Goal: Task Accomplishment & Management: Manage account settings

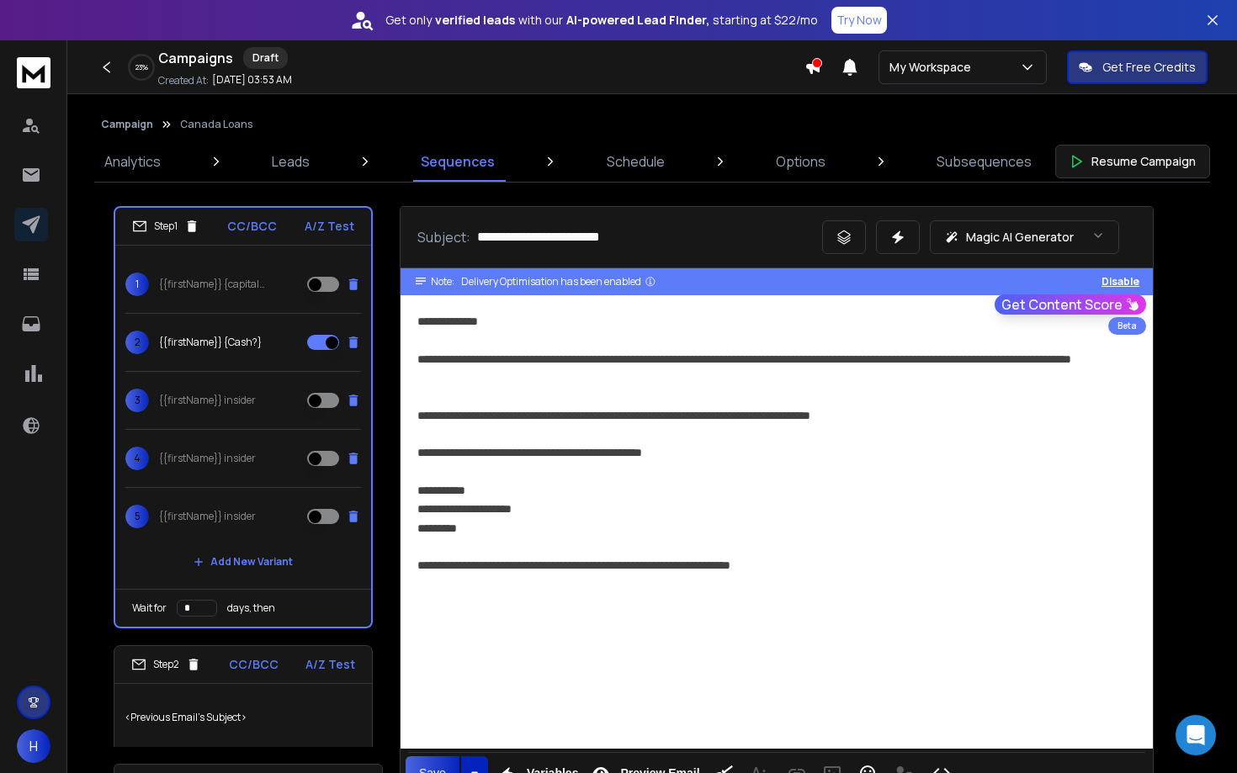
scroll to position [48, 0]
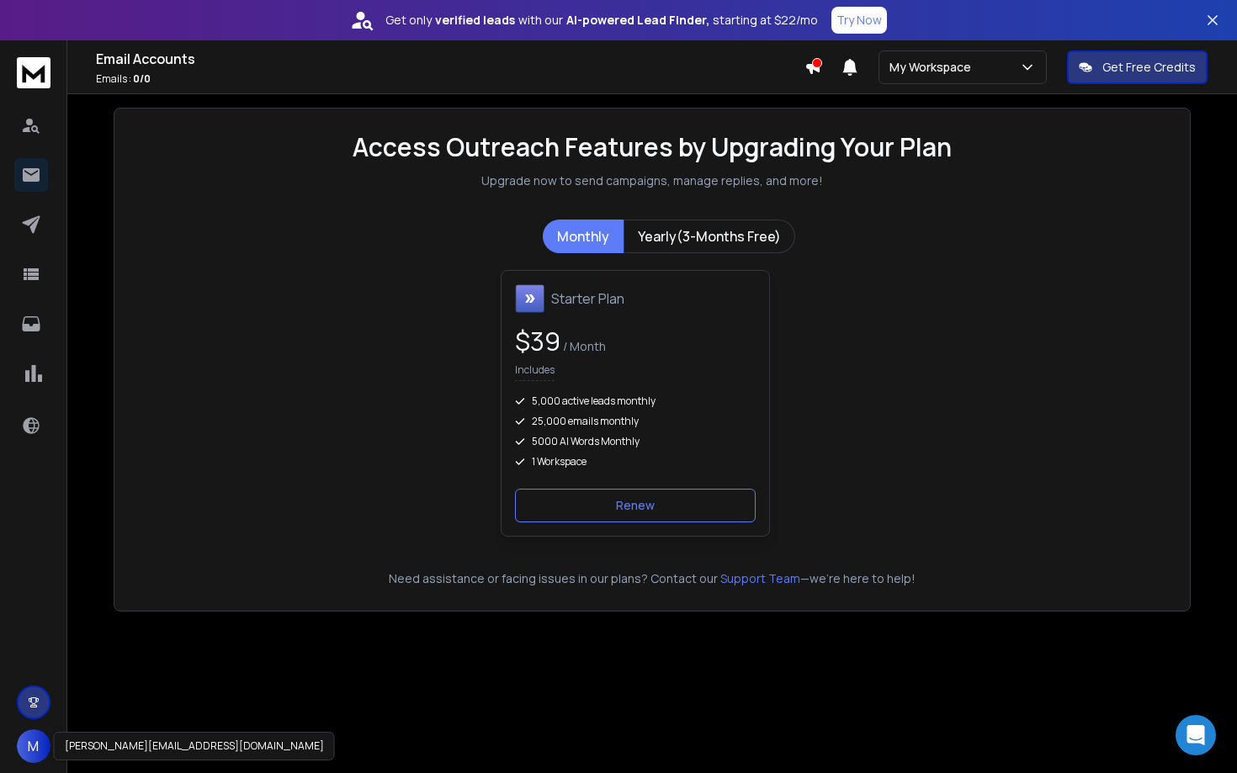
click at [42, 748] on span "M" at bounding box center [34, 747] width 34 height 34
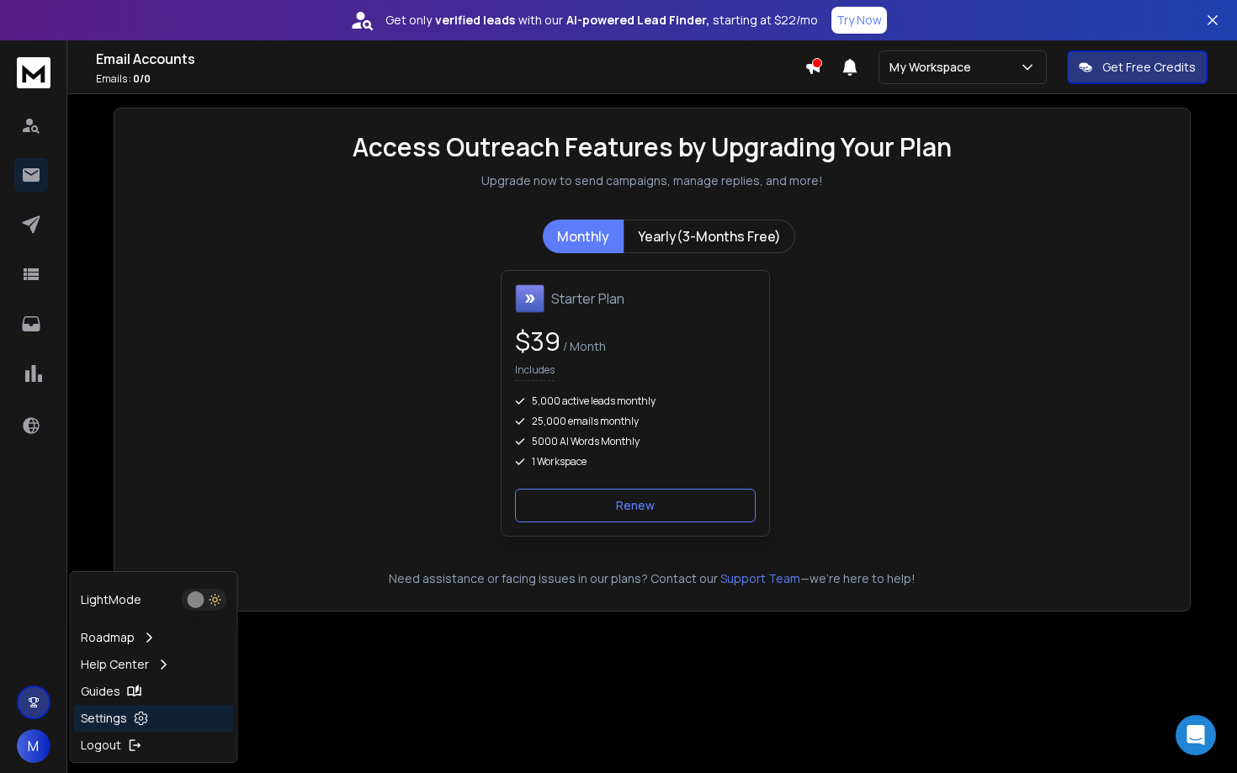
click at [105, 723] on p "Settings" at bounding box center [104, 718] width 46 height 17
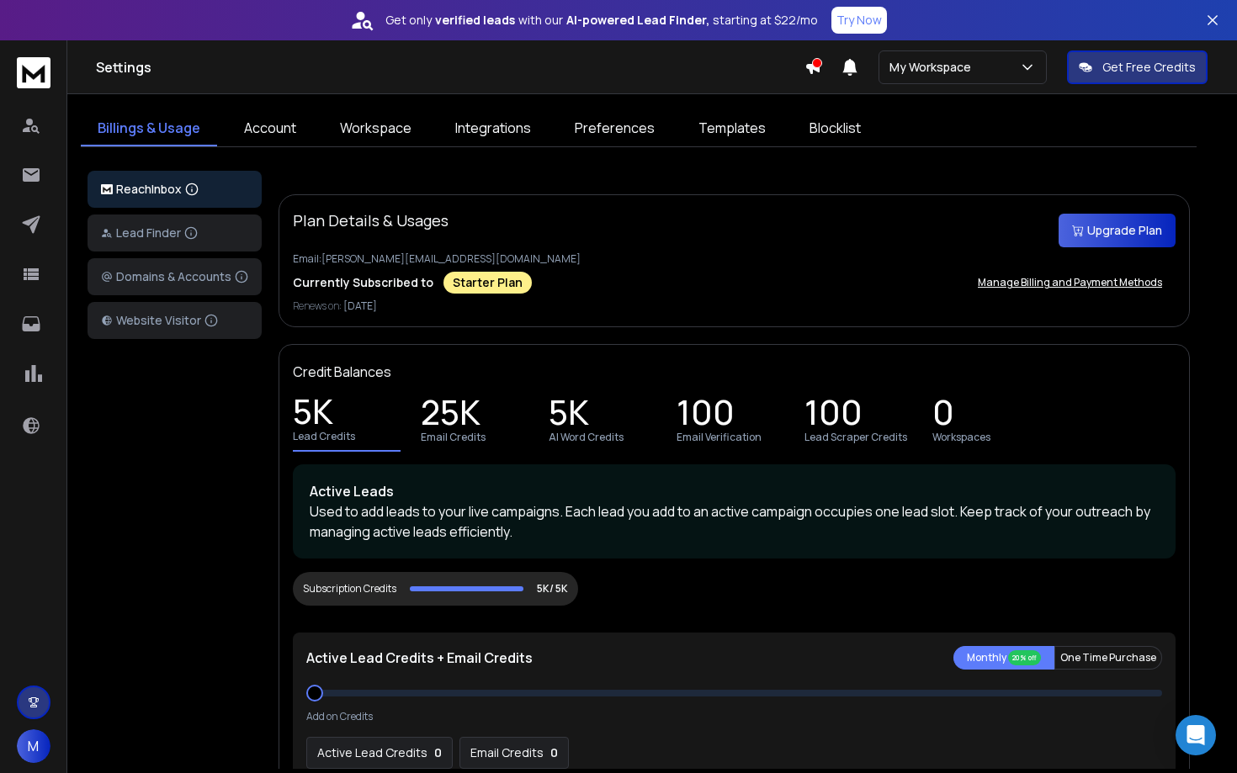
click at [1022, 282] on p "Manage Billing and Payment Methods" at bounding box center [1070, 282] width 184 height 13
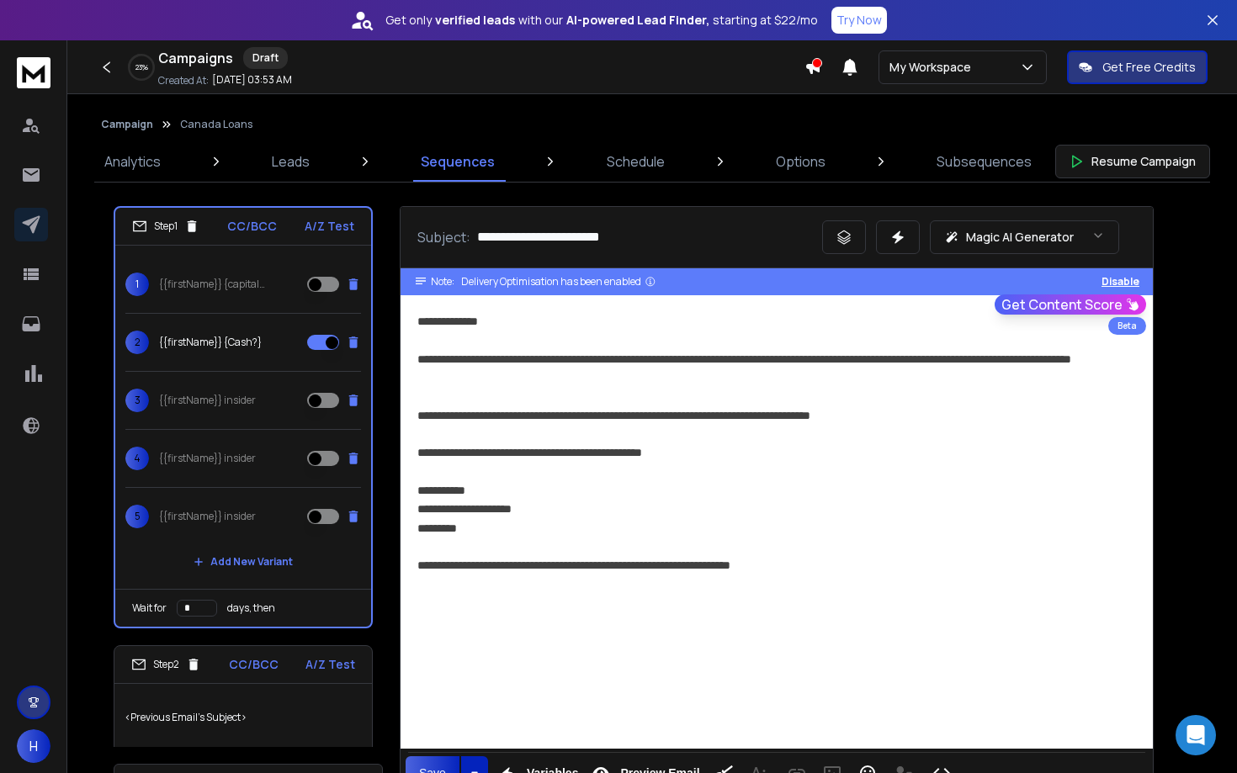
scroll to position [48, 0]
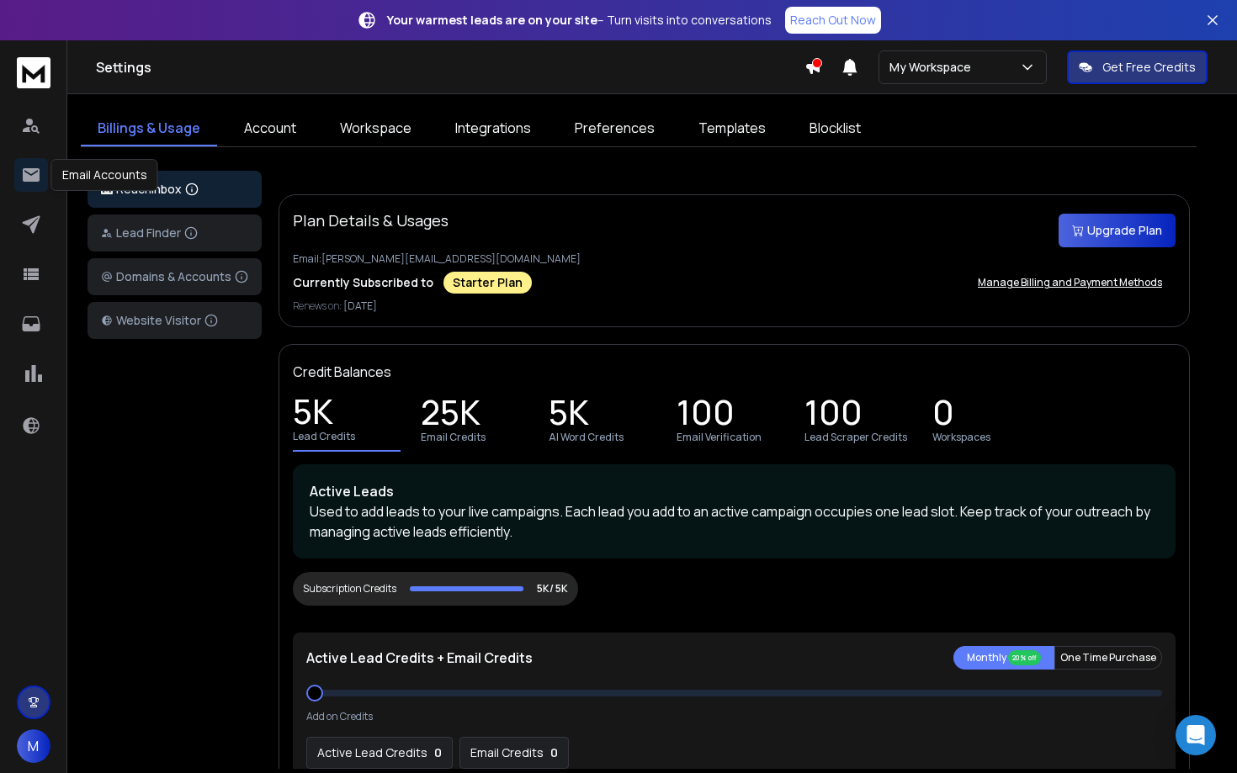
click at [19, 158] on link at bounding box center [31, 175] width 34 height 34
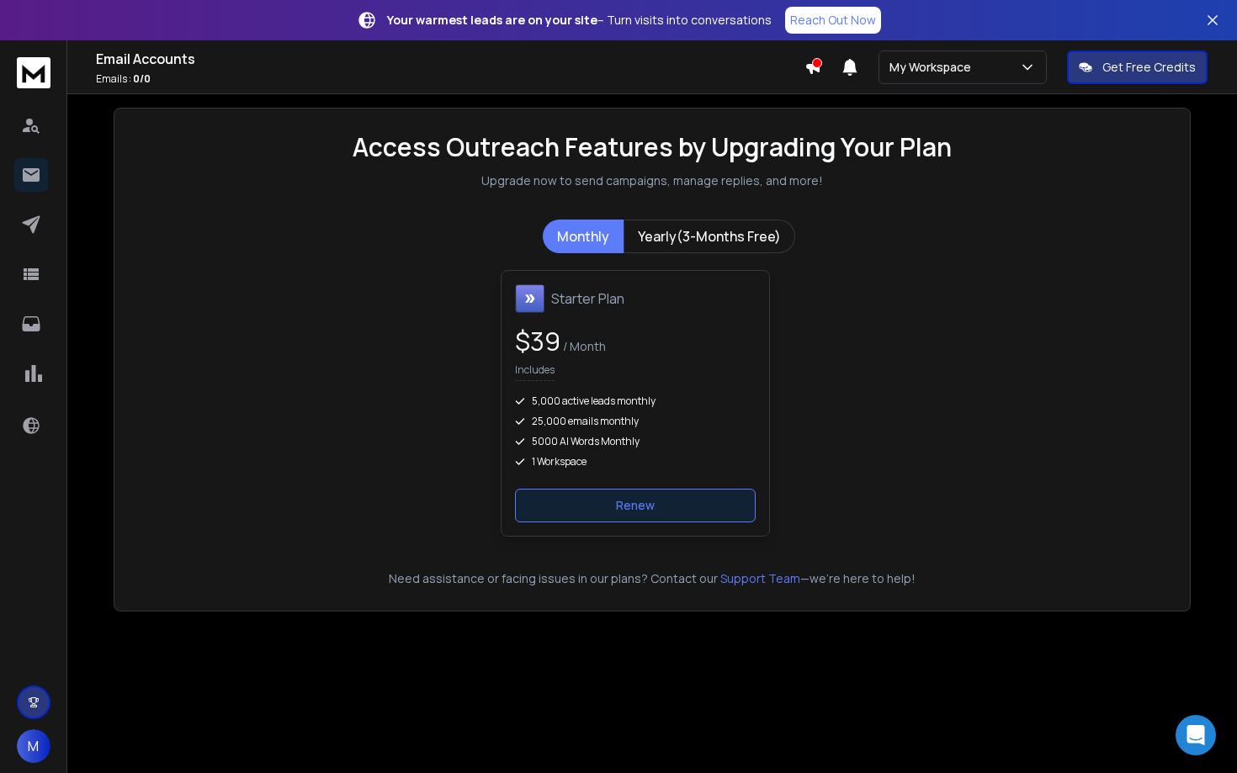
click at [609, 494] on button "Renew" at bounding box center [635, 506] width 241 height 34
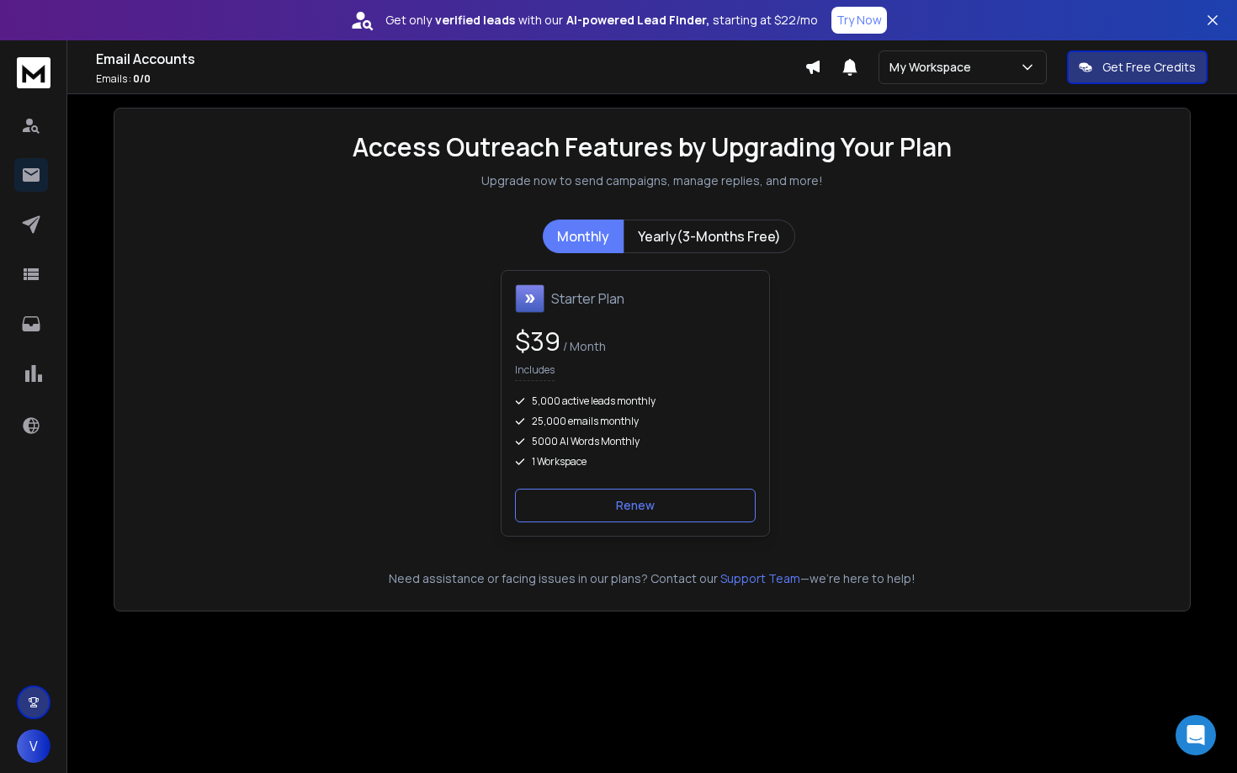
click at [452, 211] on div "Access Outreach Features by Upgrading Your Plan Upgrade now to send campaigns, …" at bounding box center [652, 359] width 1028 height 455
click at [410, 263] on div "Monthly Yearly(3-Months Free) Starter Plan $ 39 / Month Includes 5,000 active l…" at bounding box center [652, 387] width 1028 height 334
click at [29, 759] on span "V" at bounding box center [34, 747] width 34 height 34
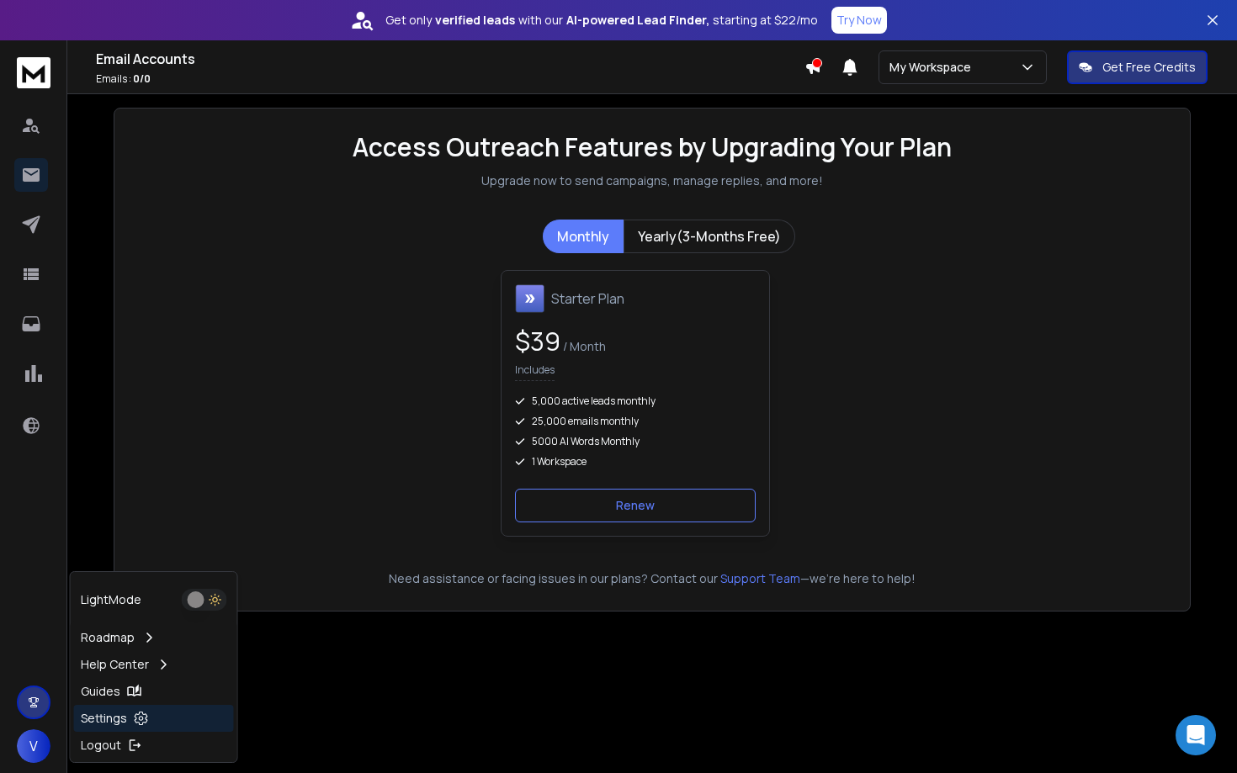
click at [149, 714] on div "Settings" at bounding box center [154, 718] width 160 height 27
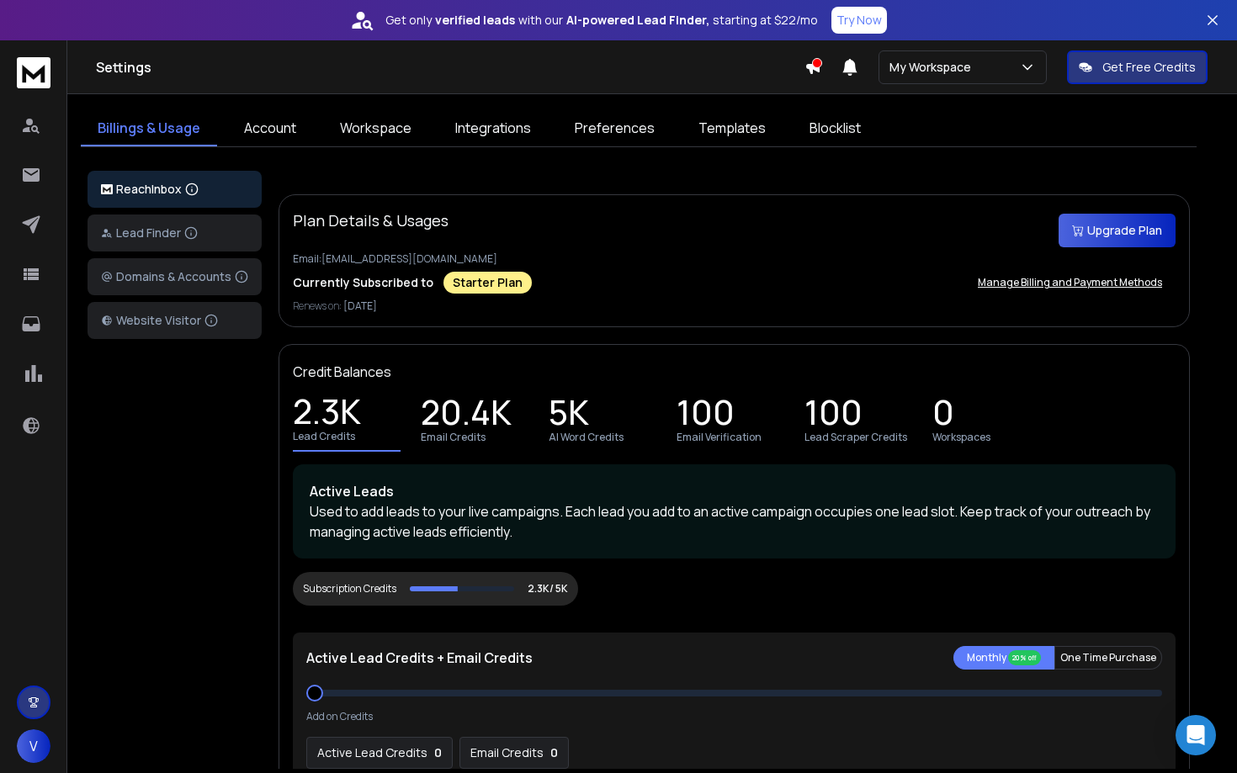
click at [1037, 289] on button "Manage Billing and Payment Methods" at bounding box center [1069, 283] width 211 height 34
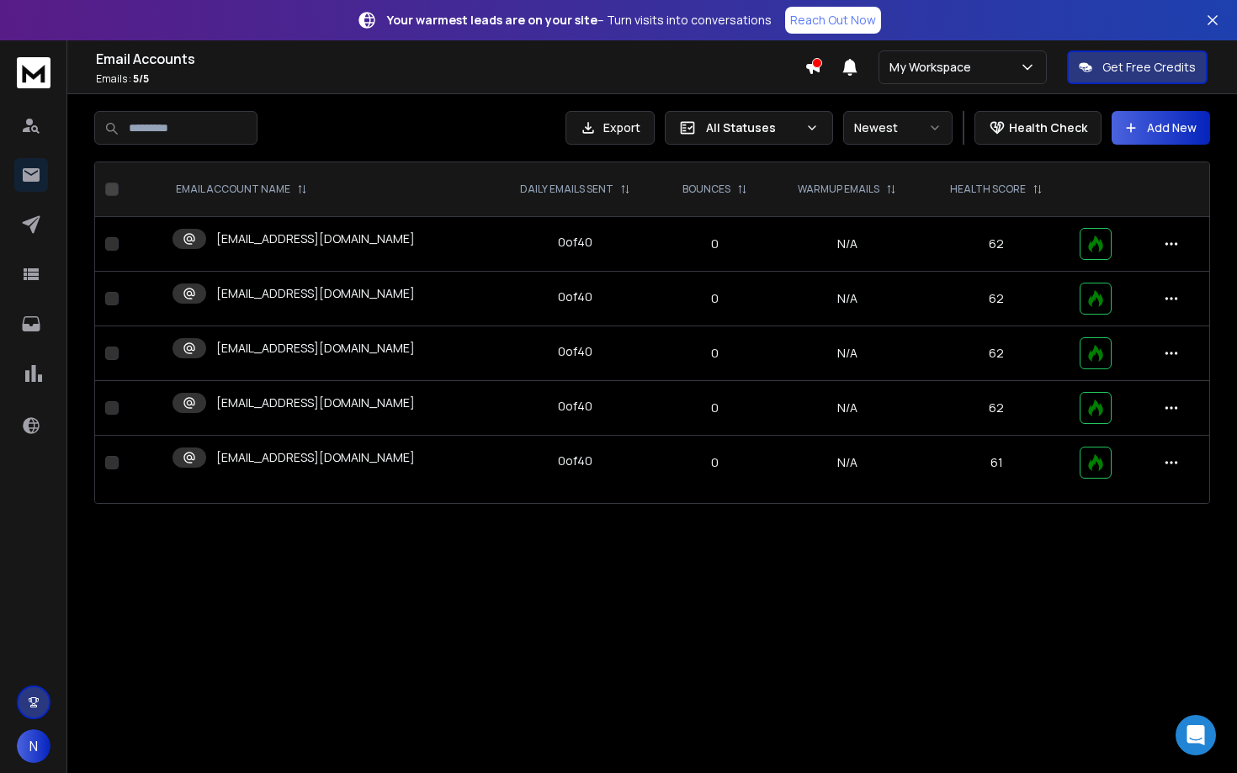
click at [1192, 124] on button "Add New" at bounding box center [1161, 128] width 98 height 34
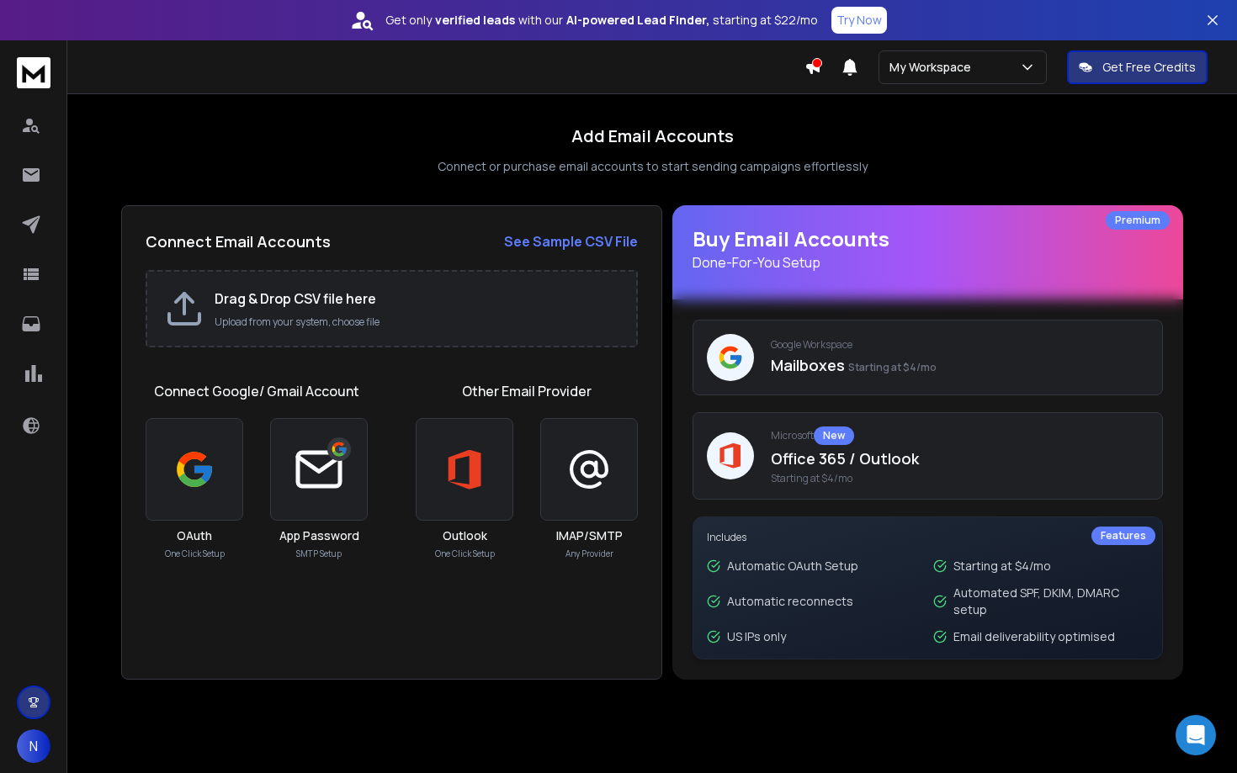
click at [600, 308] on h2 "Drag & Drop CSV file here" at bounding box center [417, 299] width 405 height 20
type input "**********"
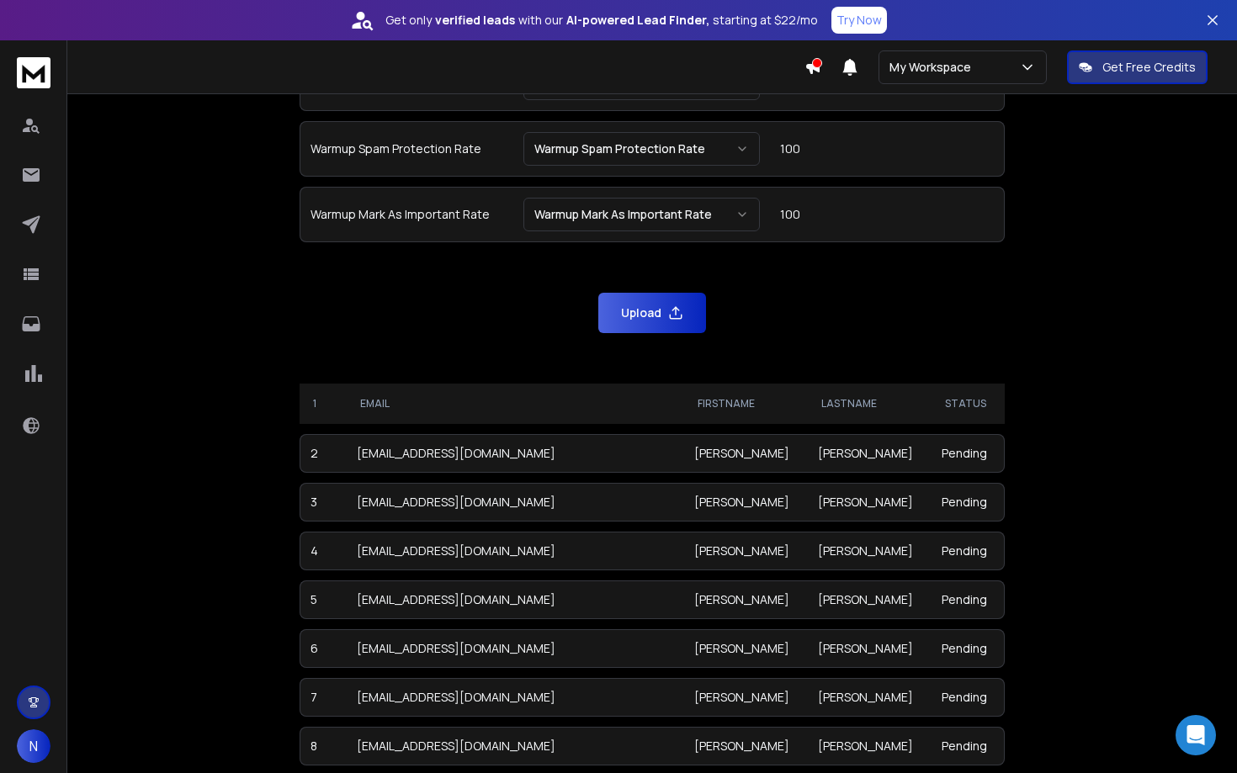
scroll to position [1373, 0]
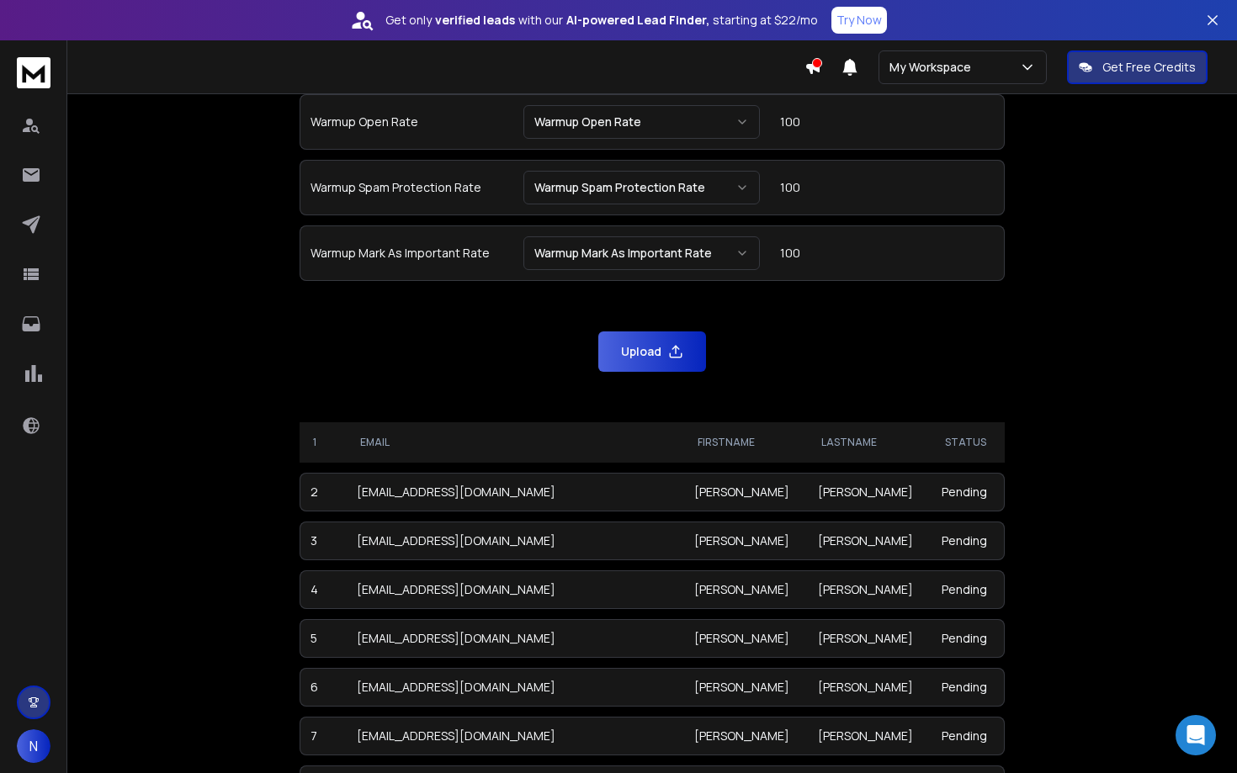
click at [647, 346] on p "Upload" at bounding box center [641, 351] width 40 height 17
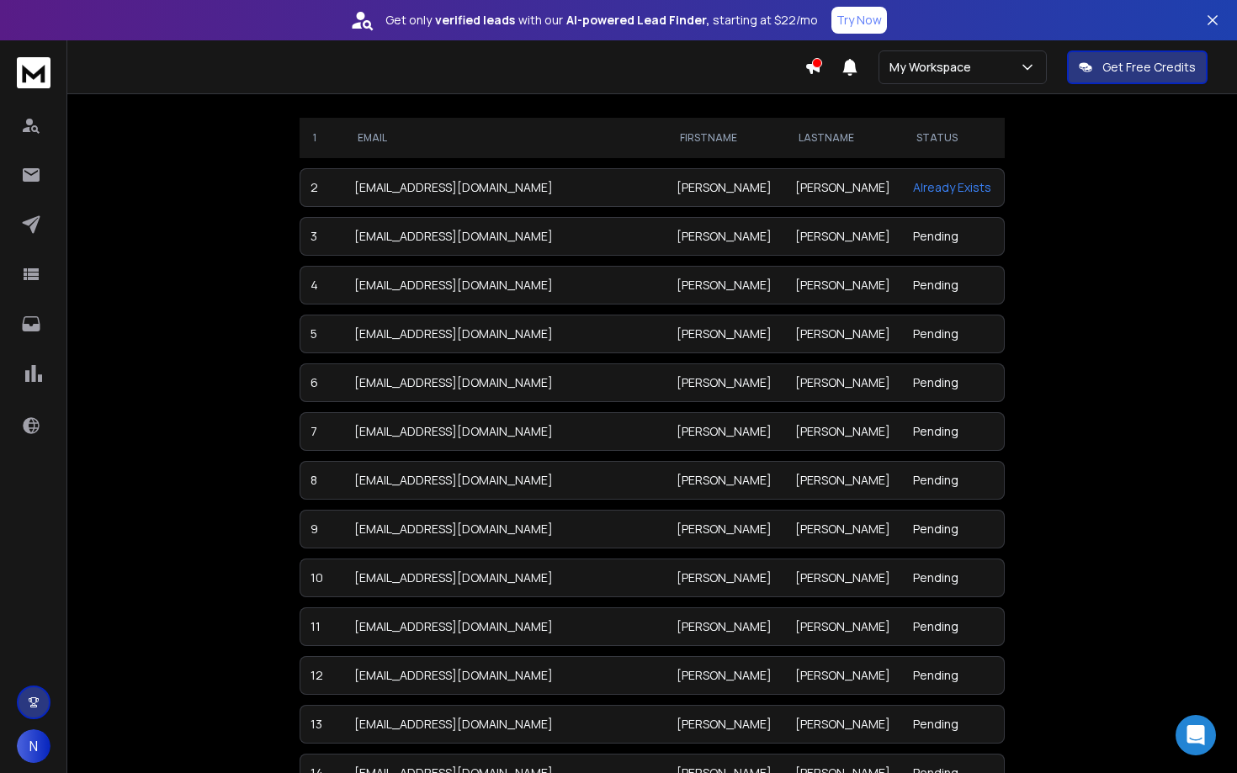
scroll to position [1670, 0]
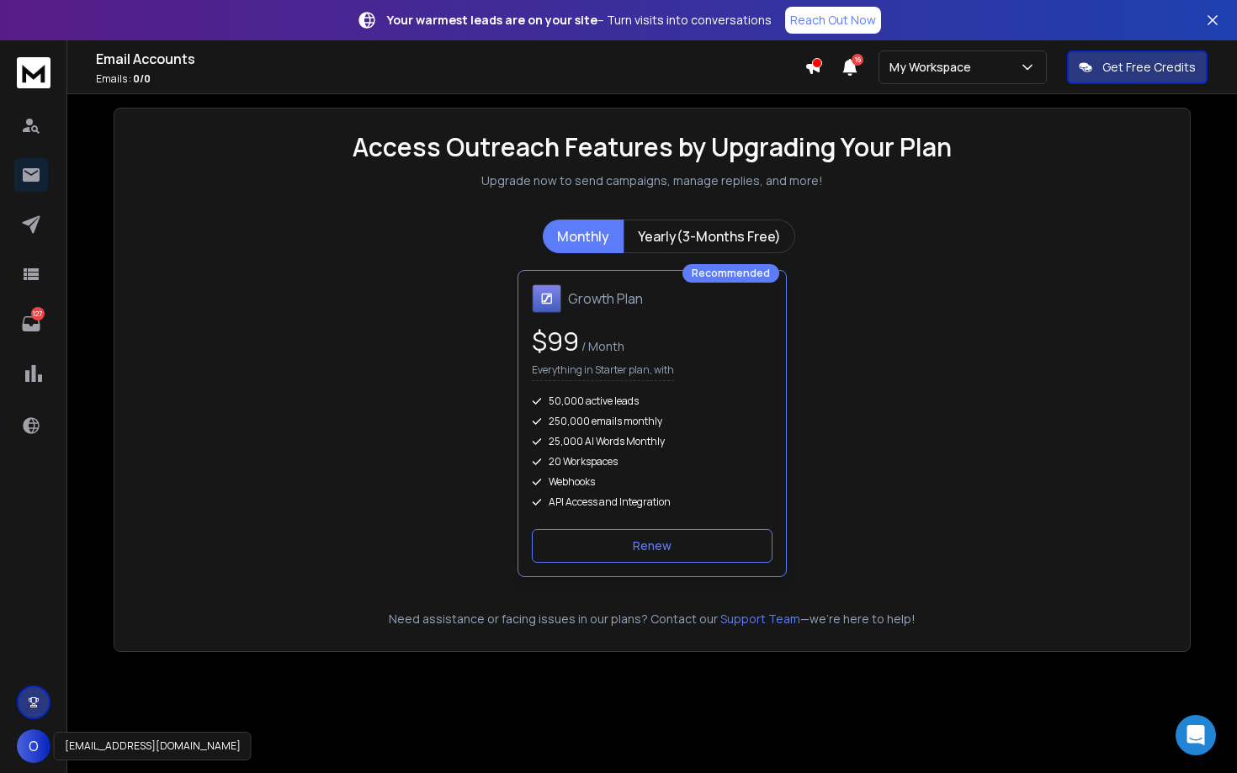
click at [36, 743] on span "O" at bounding box center [34, 747] width 34 height 34
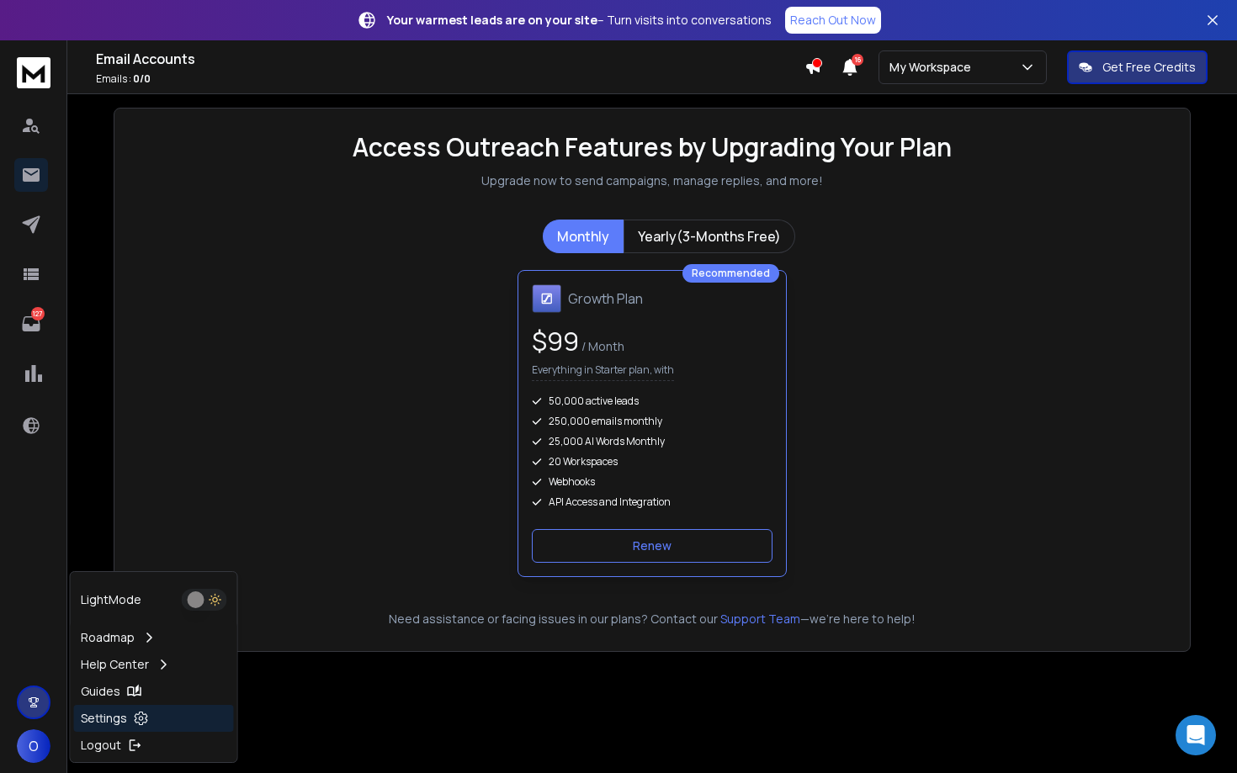
click at [141, 720] on icon at bounding box center [141, 718] width 15 height 15
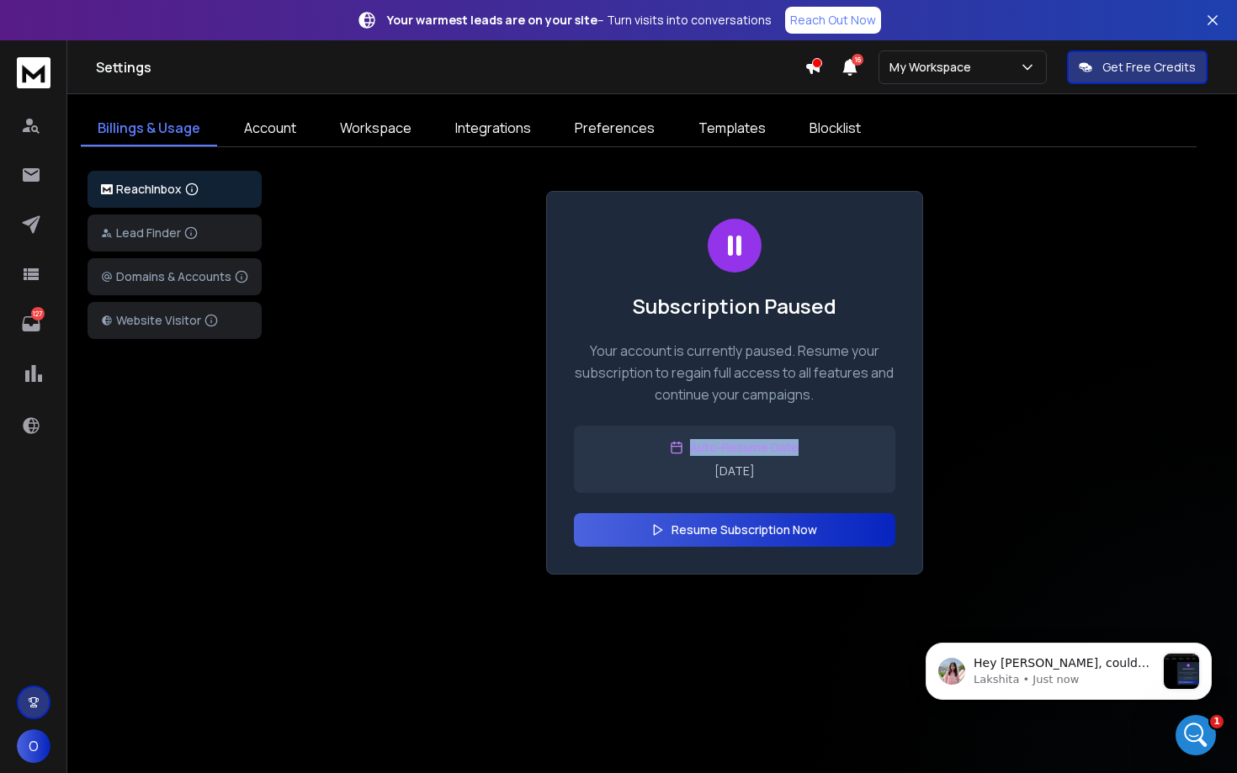
drag, startPoint x: 683, startPoint y: 438, endPoint x: 902, endPoint y: 451, distance: 219.2
click at [902, 451] on div "Subscription Paused Your account is currently paused. Resume your subscription …" at bounding box center [734, 383] width 375 height 382
click at [771, 470] on p "[DATE]" at bounding box center [734, 471] width 295 height 17
click at [29, 166] on icon at bounding box center [31, 175] width 20 height 20
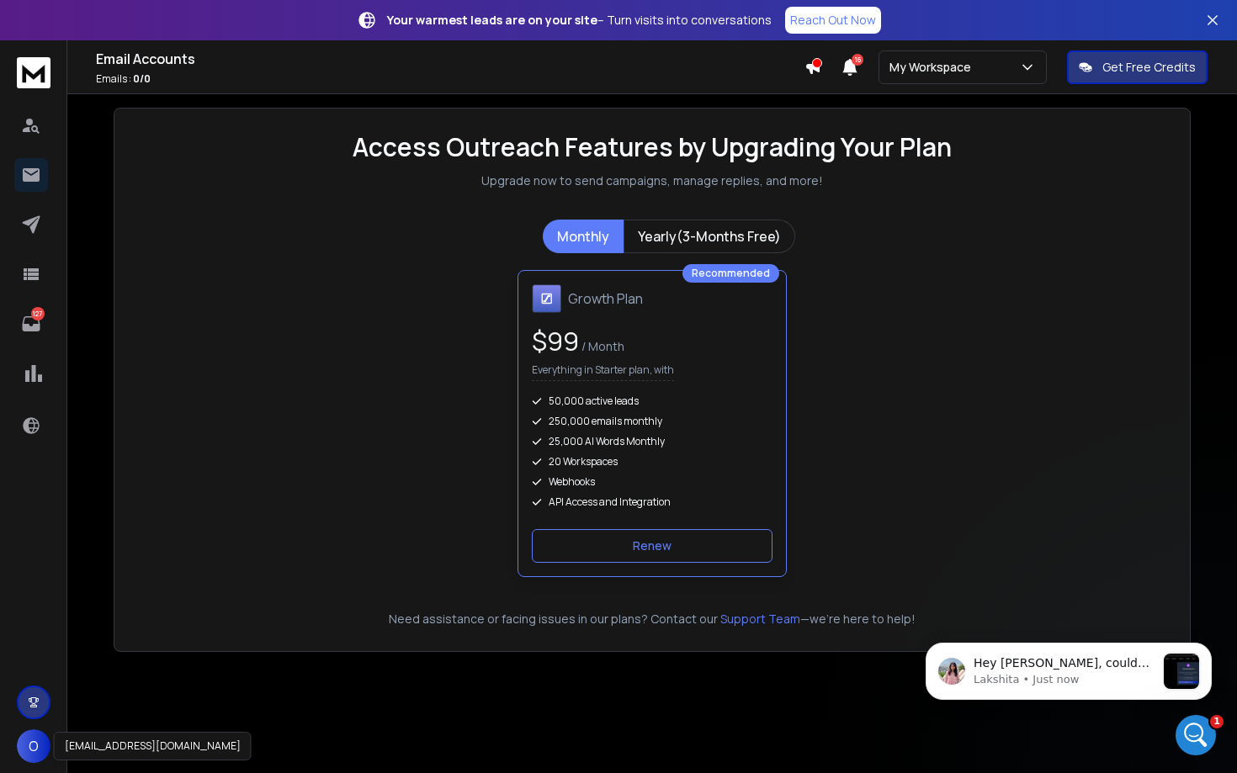
click at [27, 736] on span "O" at bounding box center [34, 747] width 34 height 34
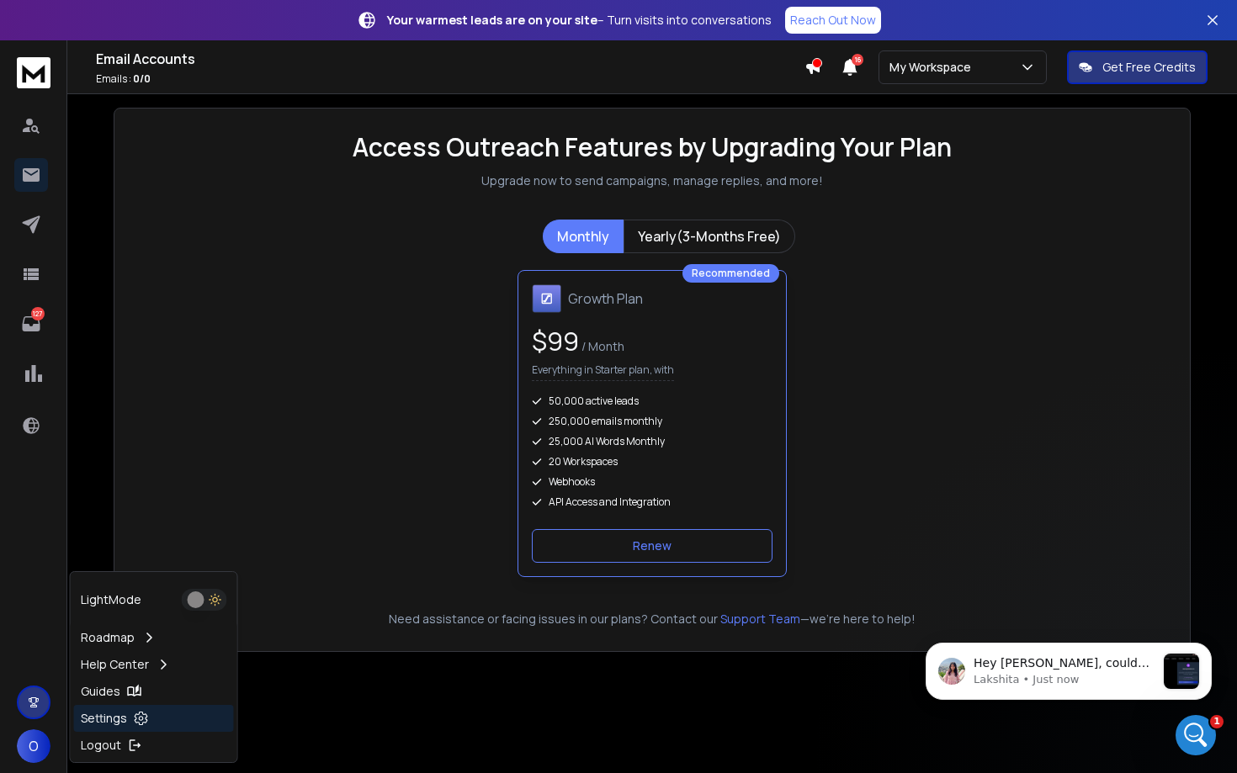
click at [99, 717] on p "Settings" at bounding box center [104, 718] width 46 height 17
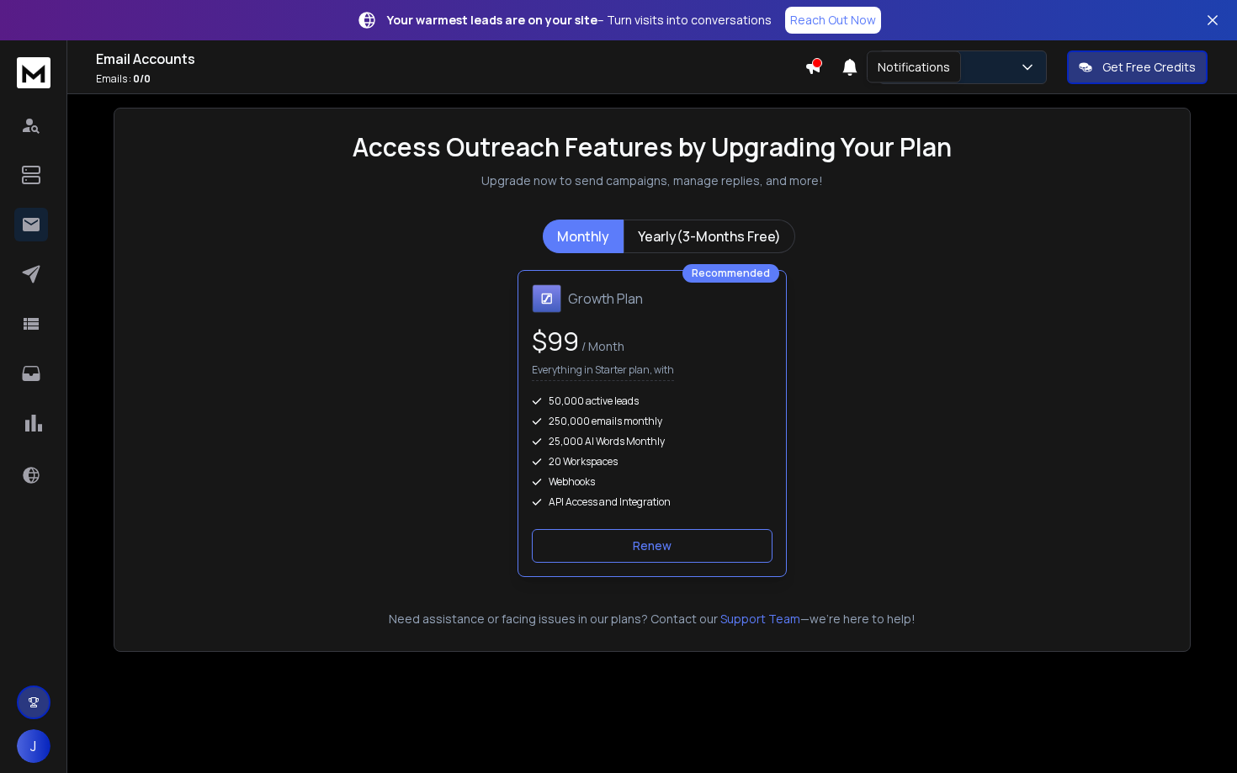
click at [963, 68] on div "SPCareers" at bounding box center [963, 67] width 146 height 17
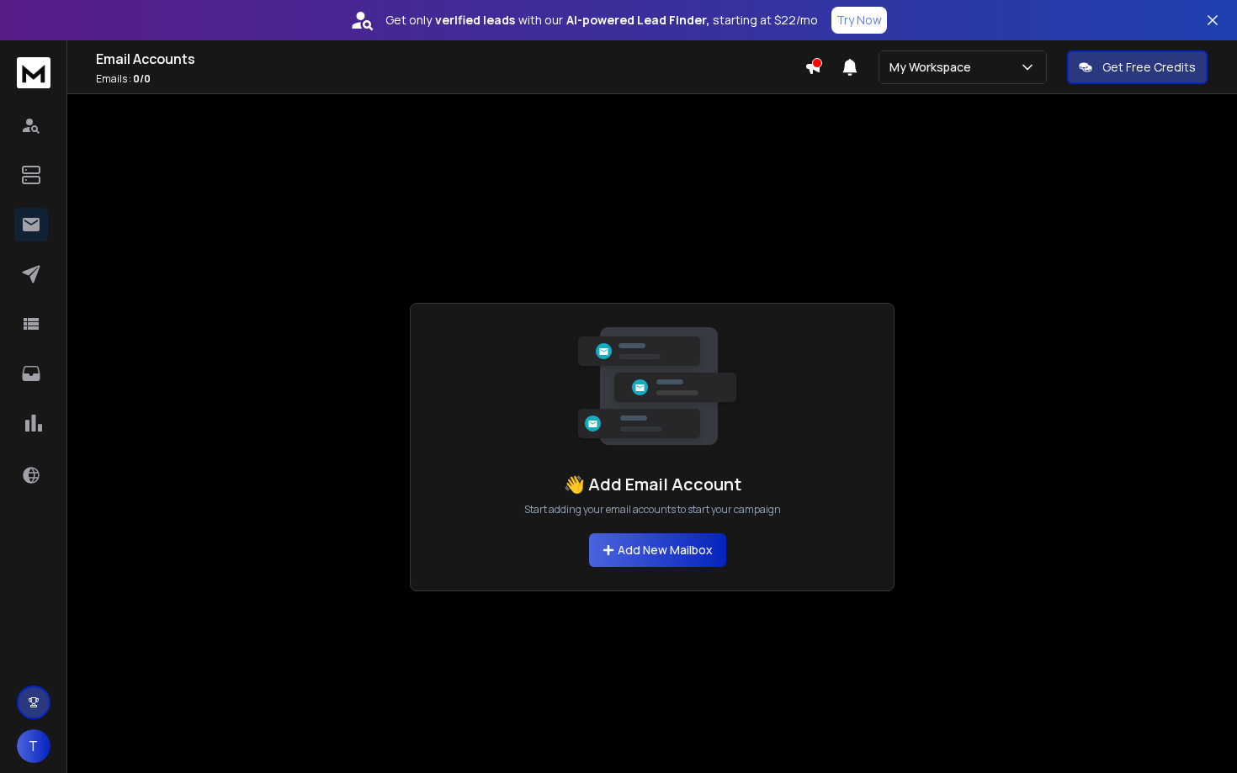
click at [800, 181] on div "👋 Add Email Account Start adding your email accounts to start your campaign Add…" at bounding box center [652, 447] width 1116 height 672
click at [916, 87] on div "Email Accounts Emails : 0 / 0 My Workspace Get Free Credits" at bounding box center [618, 67] width 1237 height 54
click at [920, 67] on p "My Workspace" at bounding box center [934, 67] width 88 height 17
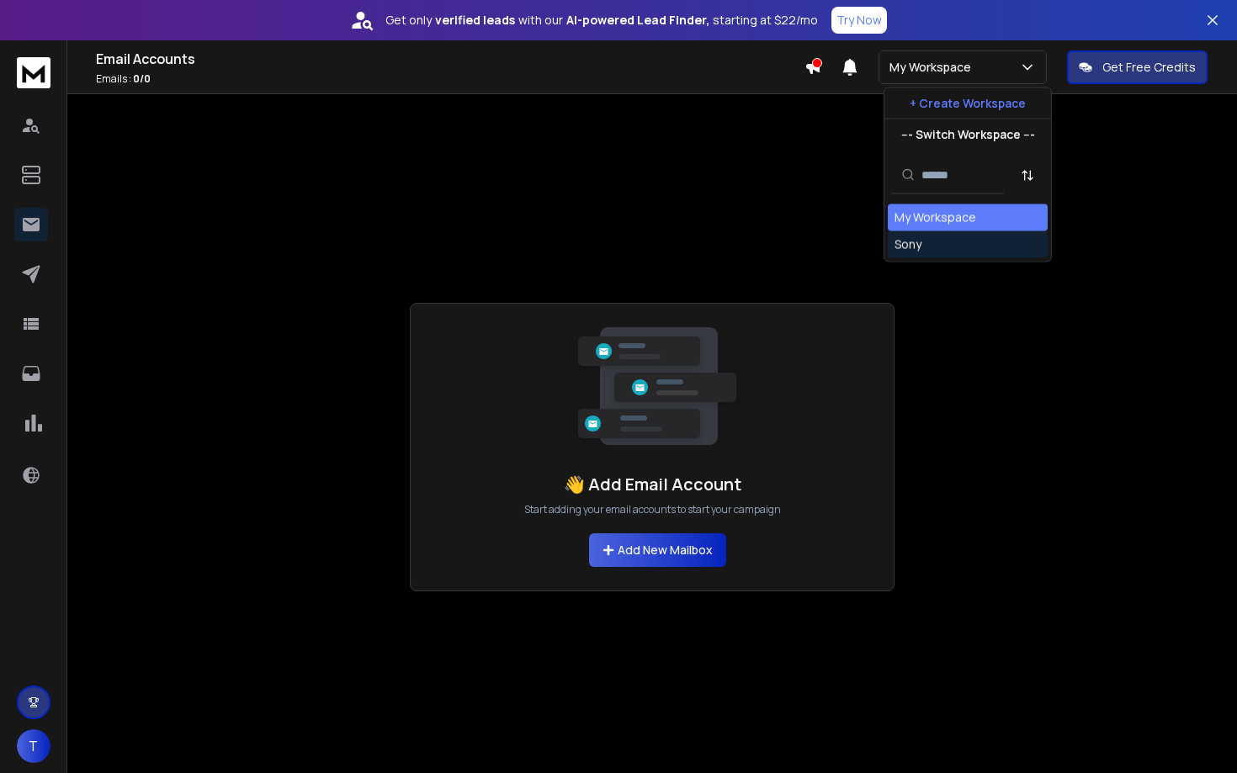
click at [918, 252] on div "Sony" at bounding box center [968, 244] width 160 height 27
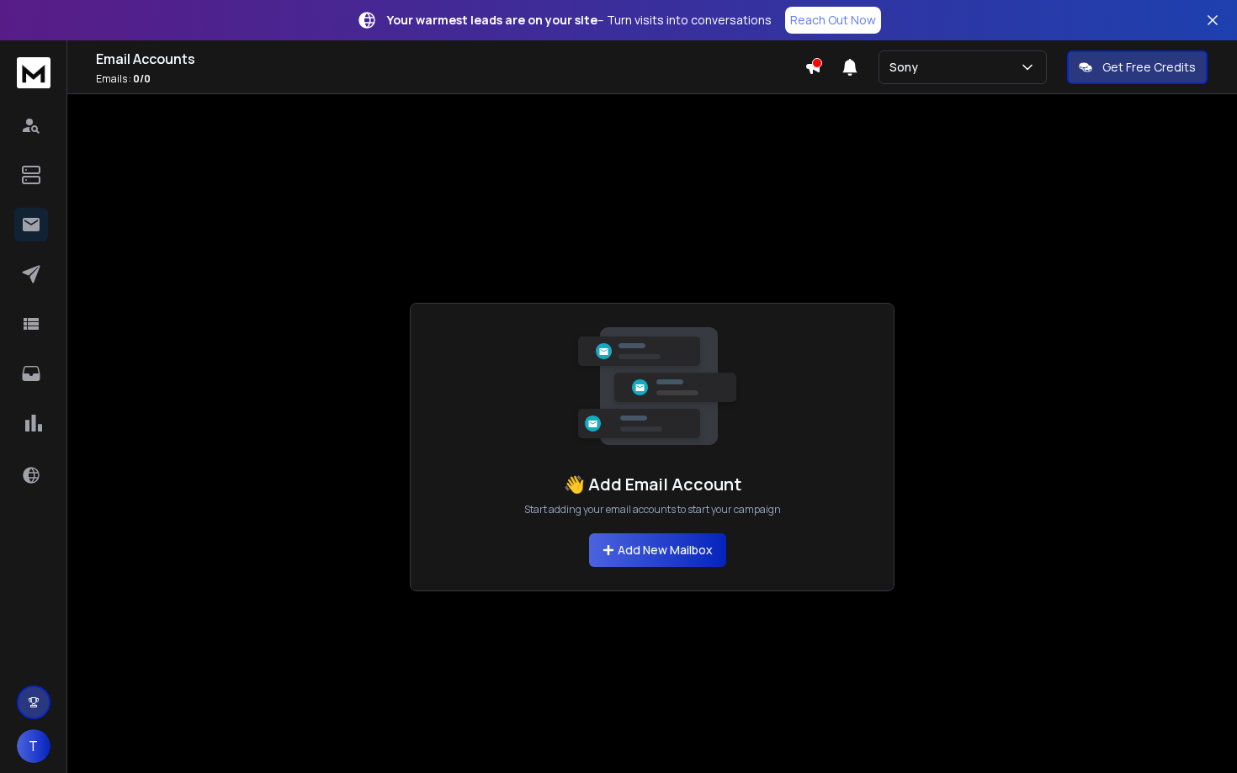
click at [627, 555] on button "Add New Mailbox" at bounding box center [657, 551] width 137 height 34
click at [648, 545] on button "Add New Mailbox" at bounding box center [657, 551] width 137 height 34
click at [642, 548] on button "Add New Mailbox" at bounding box center [657, 551] width 137 height 34
click at [634, 541] on button "Add New Mailbox" at bounding box center [657, 551] width 137 height 34
click at [19, 167] on link at bounding box center [31, 175] width 34 height 34
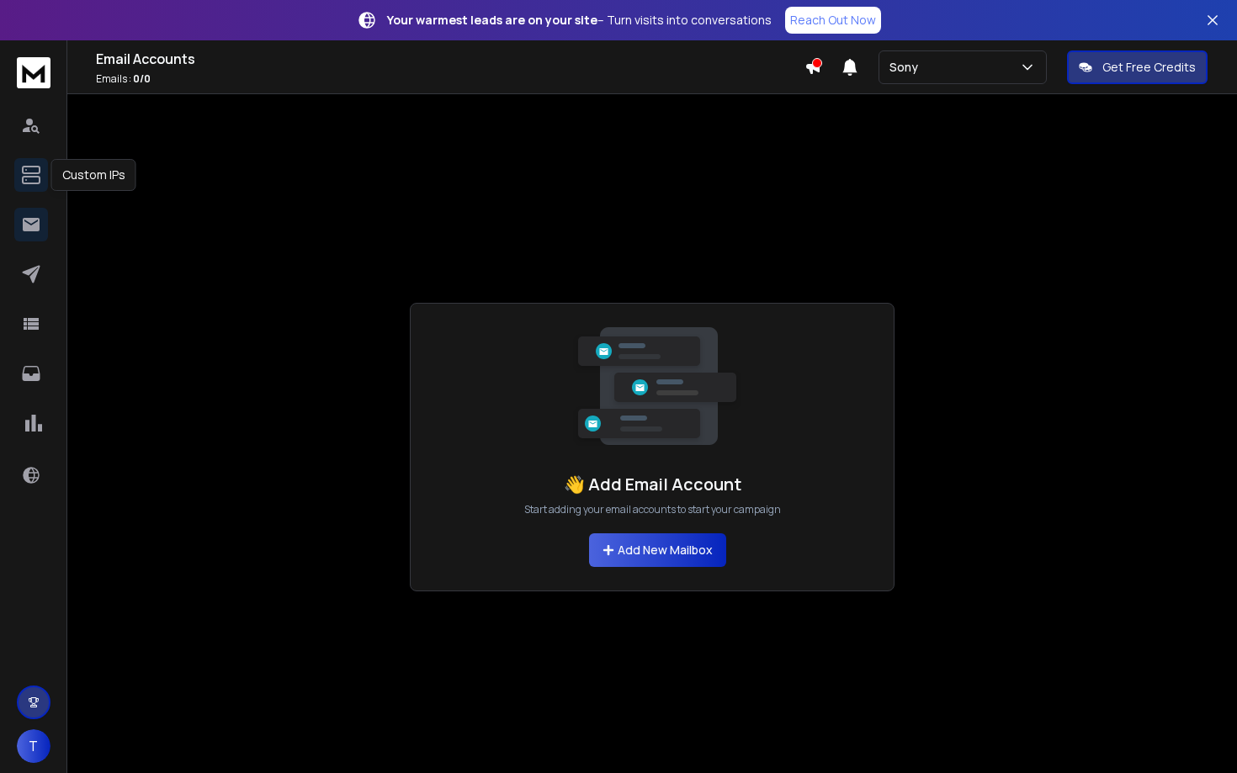
click at [19, 167] on link at bounding box center [31, 175] width 34 height 34
click at [31, 167] on icon at bounding box center [31, 175] width 20 height 20
click at [32, 187] on link at bounding box center [31, 175] width 34 height 34
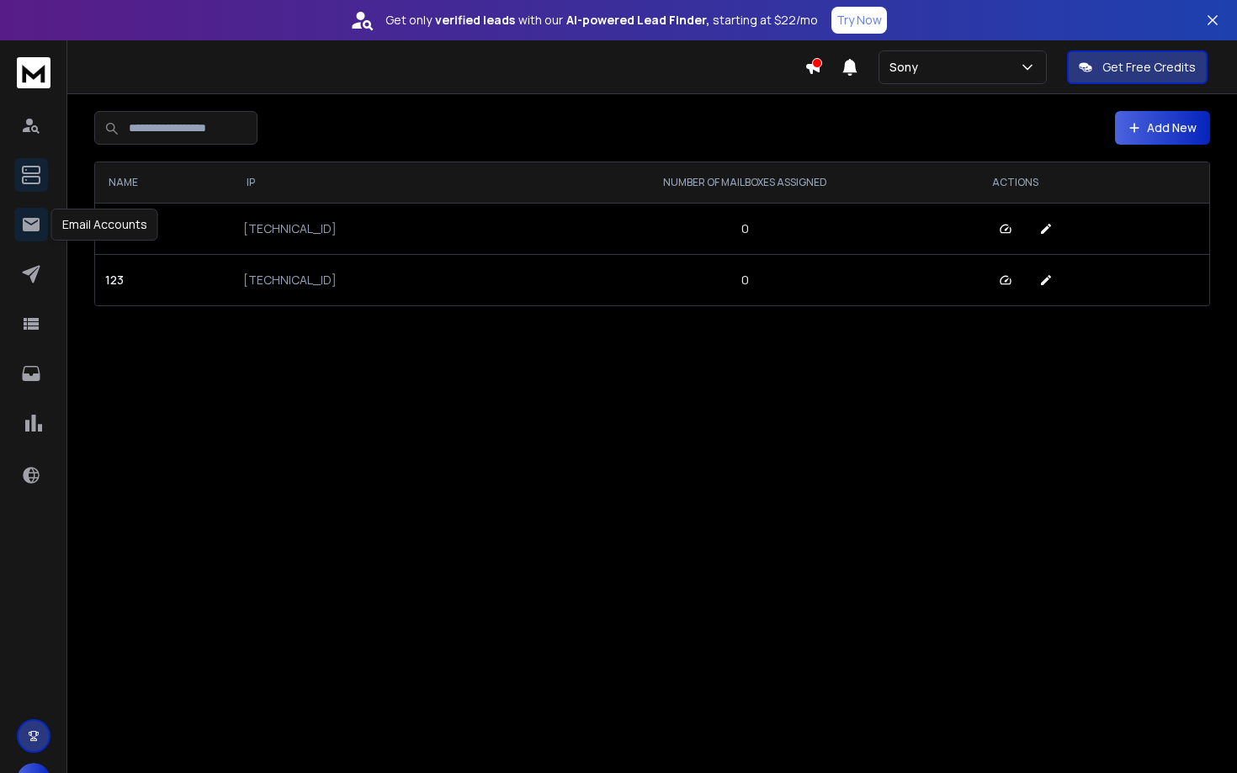
click at [33, 225] on icon at bounding box center [31, 224] width 17 height 13
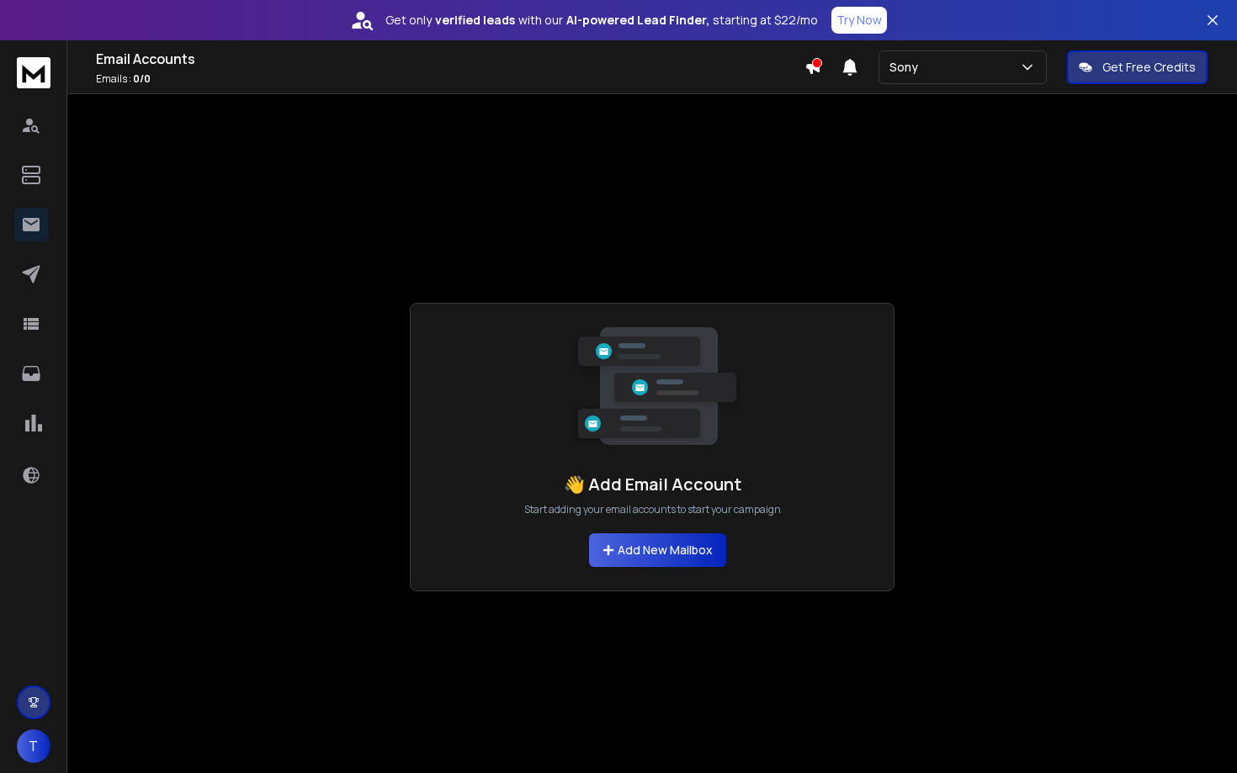
click at [624, 545] on button "Add New Mailbox" at bounding box center [657, 551] width 137 height 34
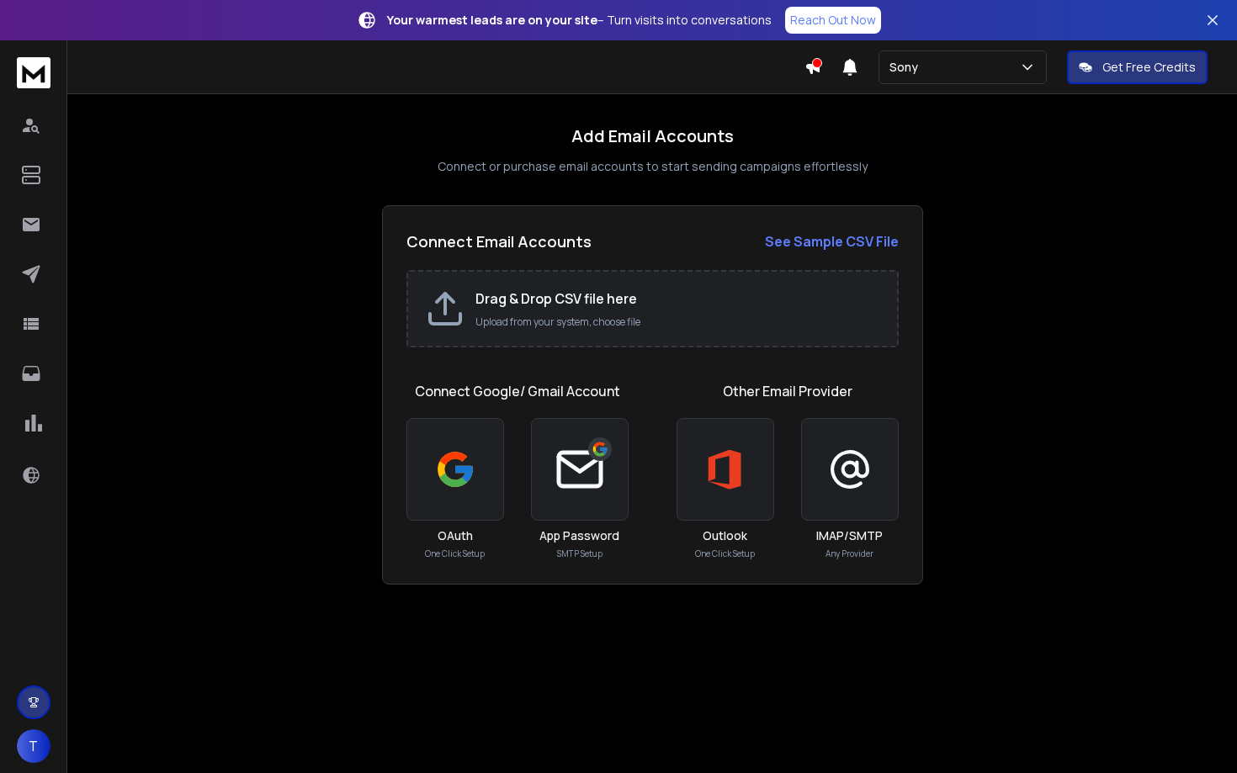
click at [490, 322] on p "Upload from your system, choose file" at bounding box center [677, 322] width 405 height 13
type input "**********"
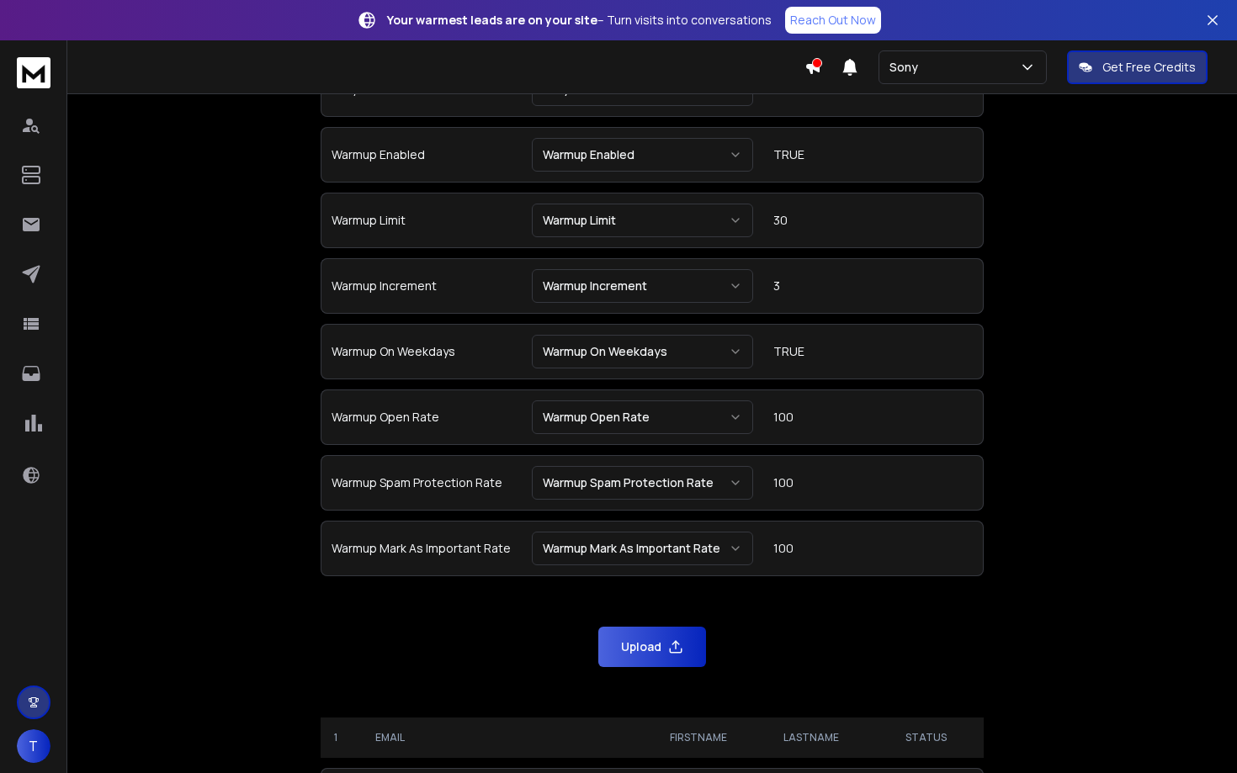
scroll to position [1159, 0]
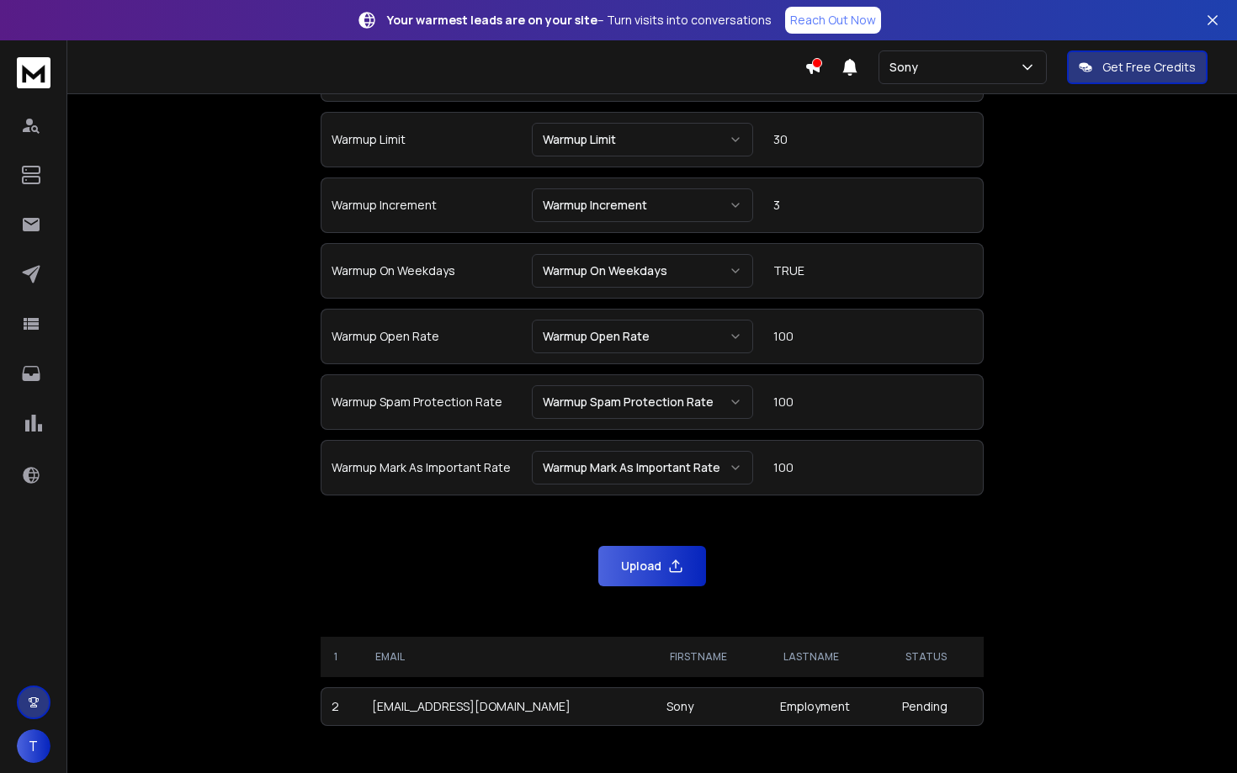
click at [657, 554] on button "Upload" at bounding box center [652, 566] width 108 height 40
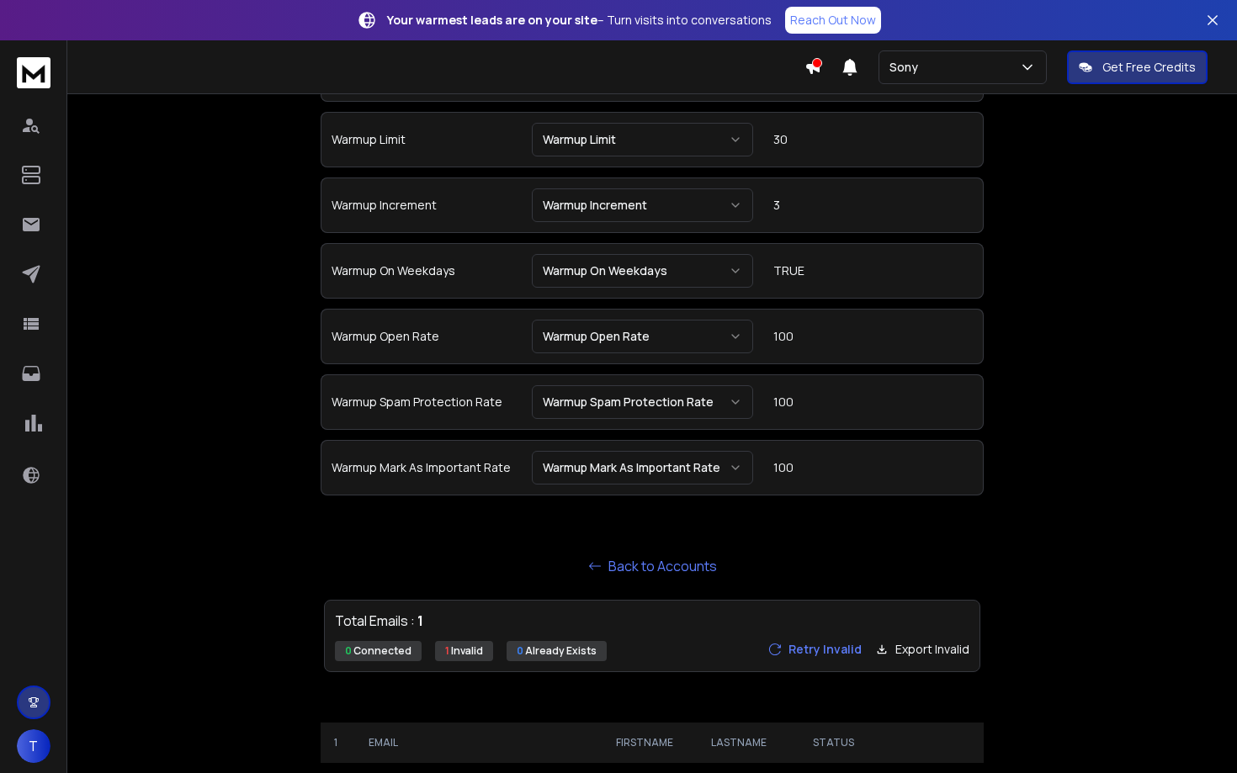
scroll to position [1245, 0]
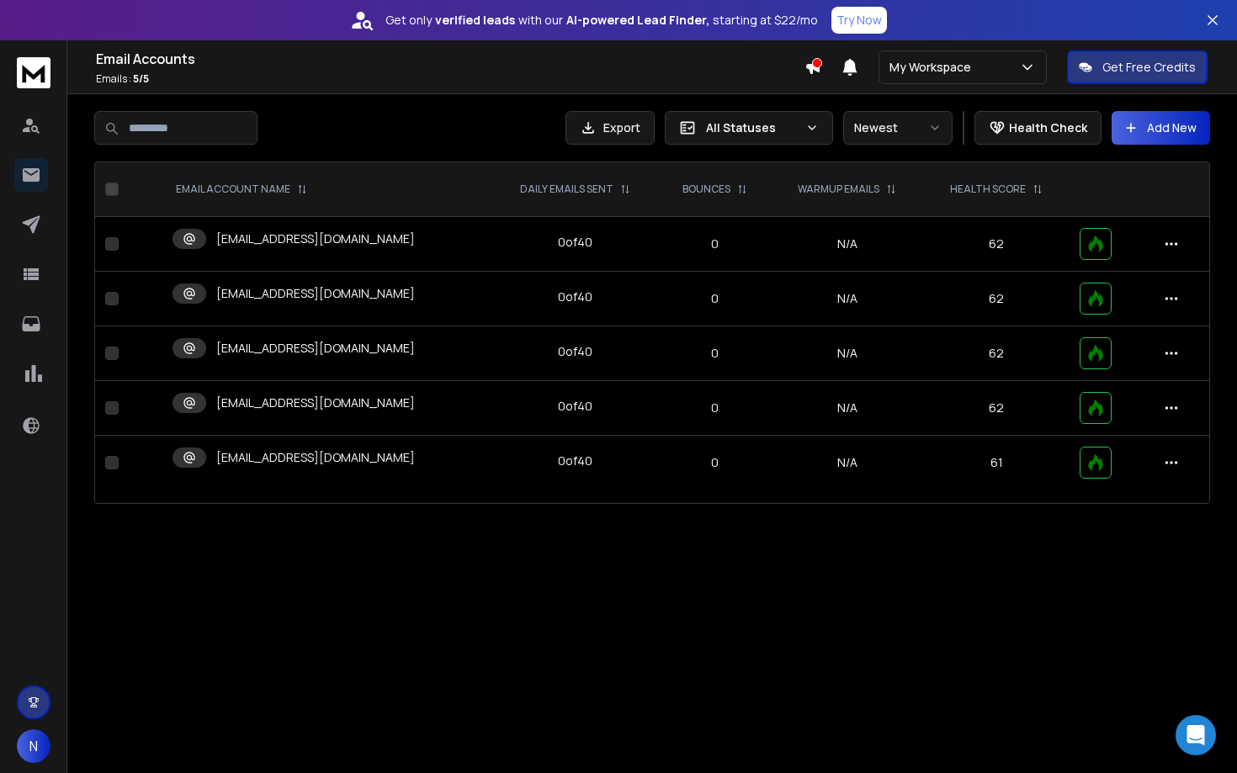
click at [1167, 127] on button "Add New" at bounding box center [1161, 128] width 98 height 34
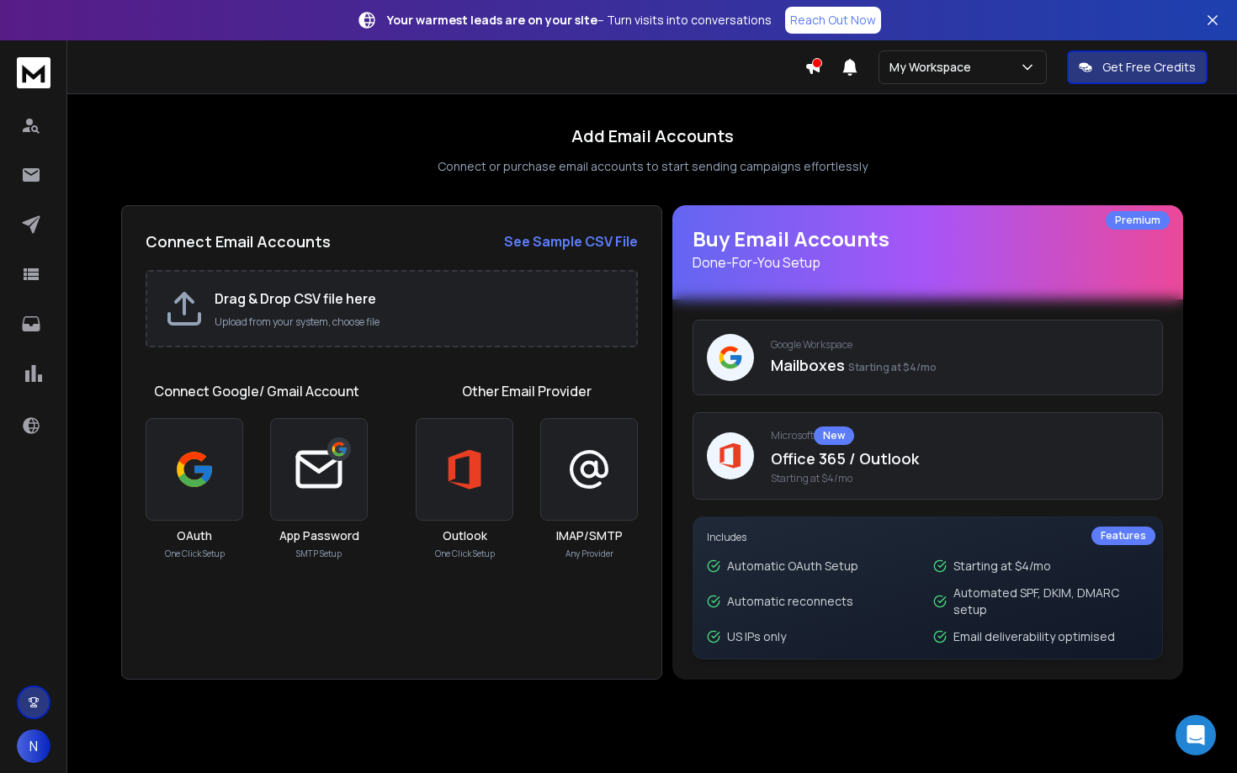
click at [501, 313] on div "Drag & Drop CSV file here Upload from your system, choose file" at bounding box center [417, 309] width 405 height 40
type input "**********"
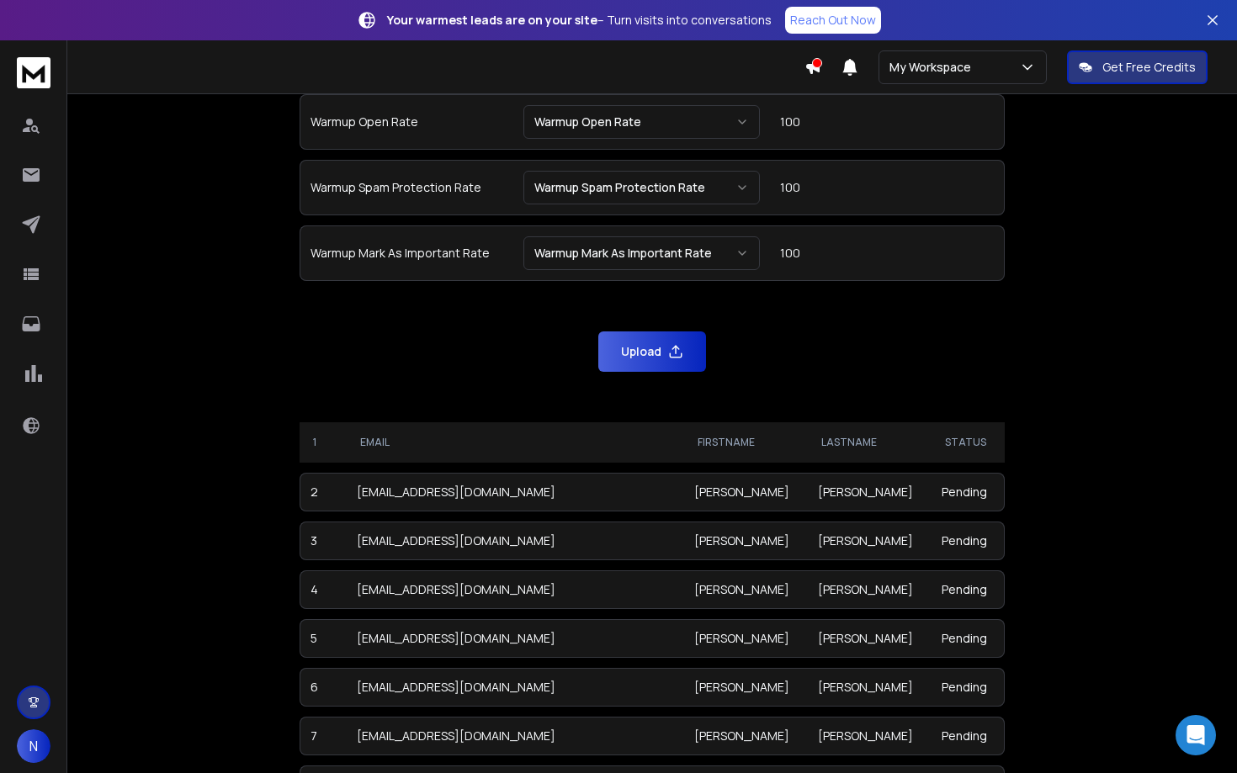
scroll to position [1538, 0]
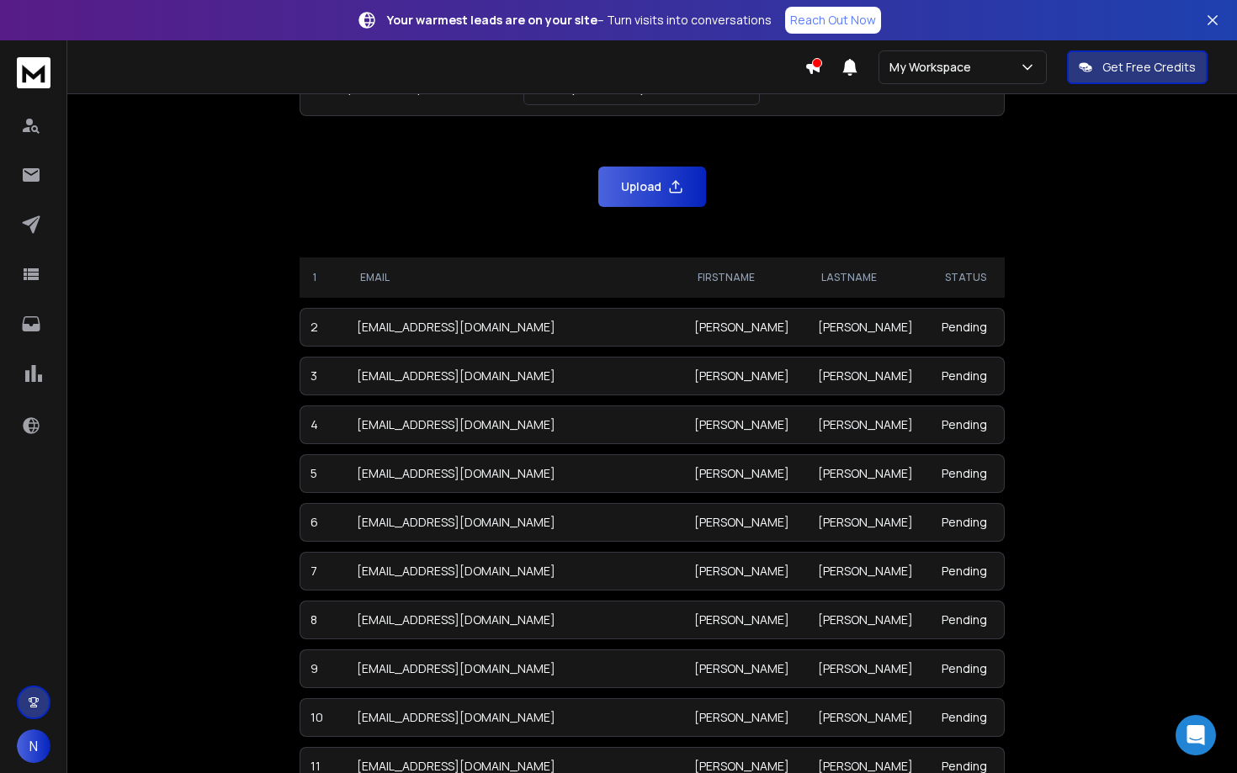
click at [672, 193] on icon at bounding box center [675, 186] width 15 height 15
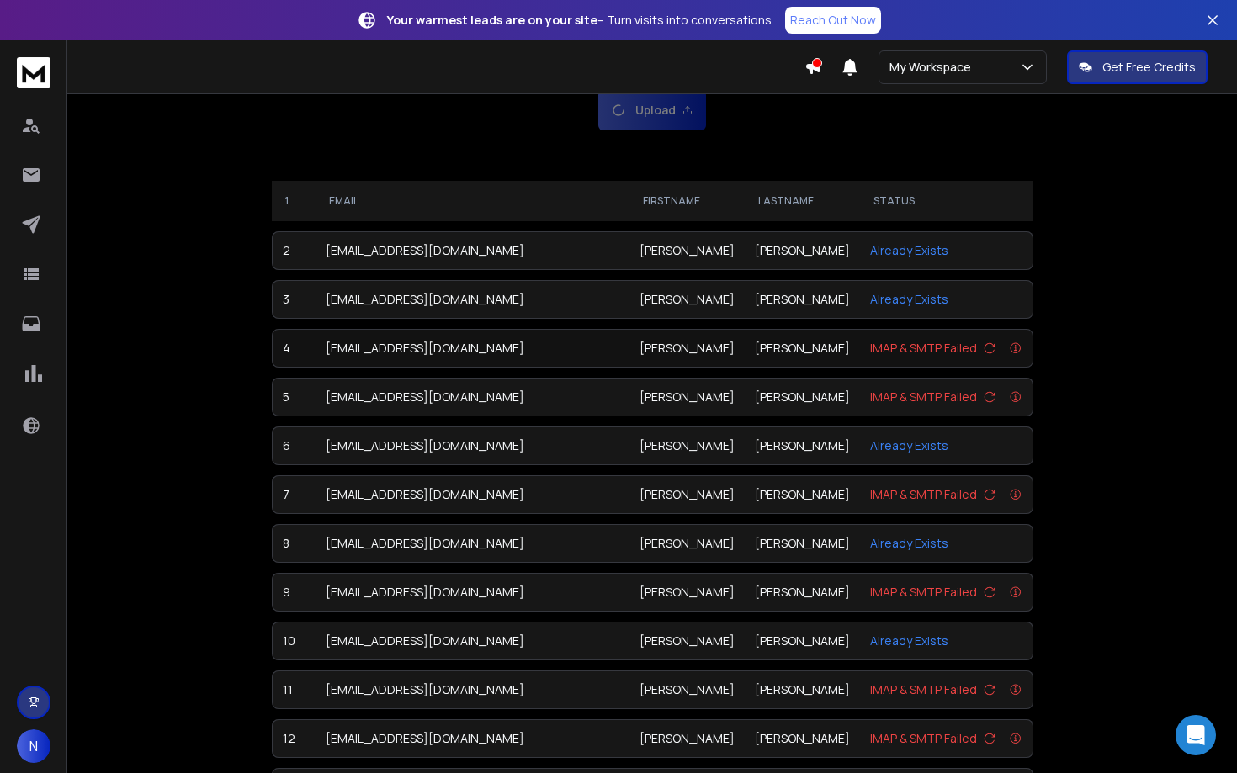
scroll to position [1599, 0]
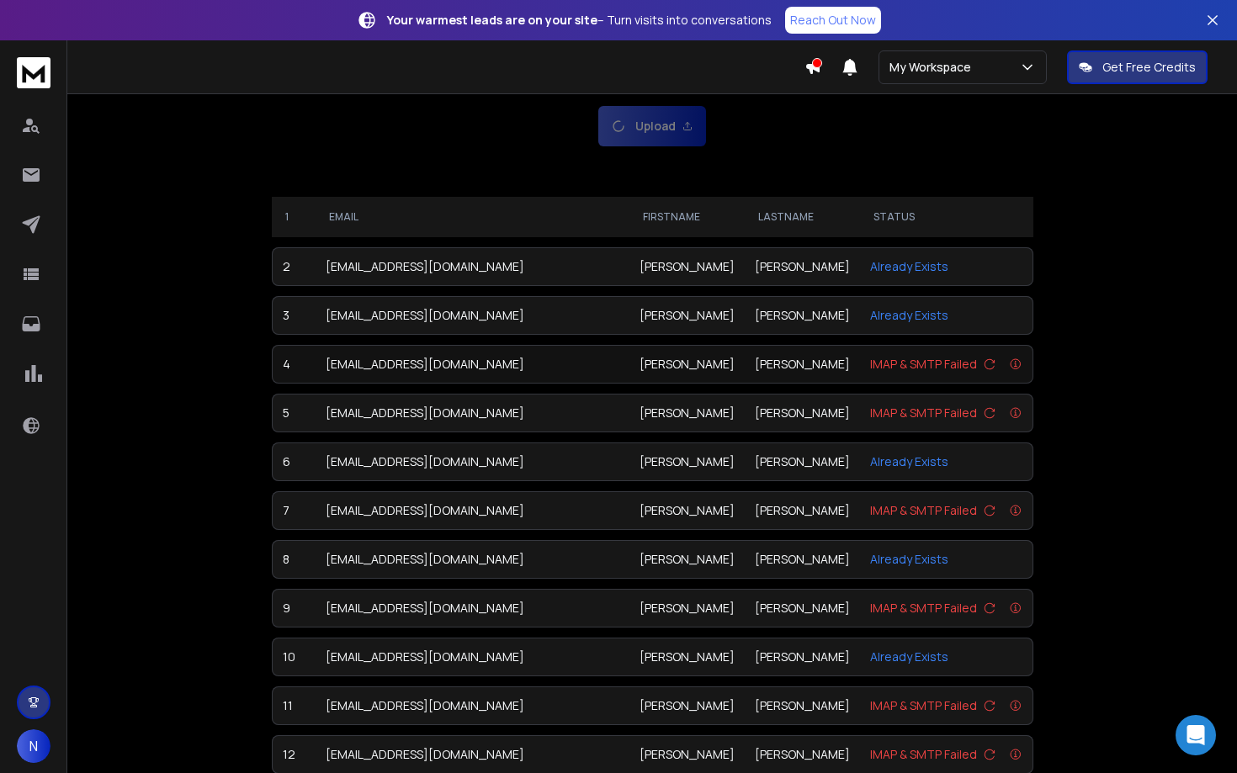
click at [516, 362] on td "taylorwang@update.rtmscale.my" at bounding box center [473, 364] width 314 height 39
copy td "taylorwang@update.rtmscale.my"
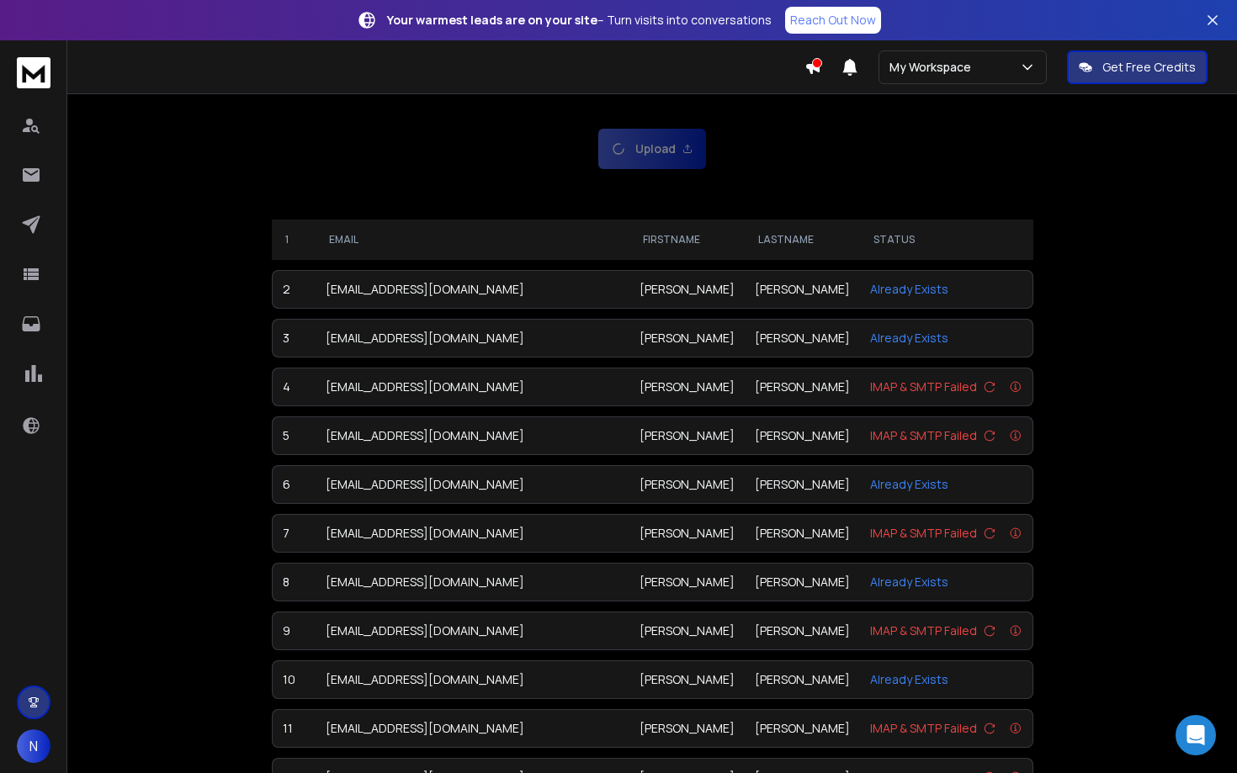
scroll to position [1578, 0]
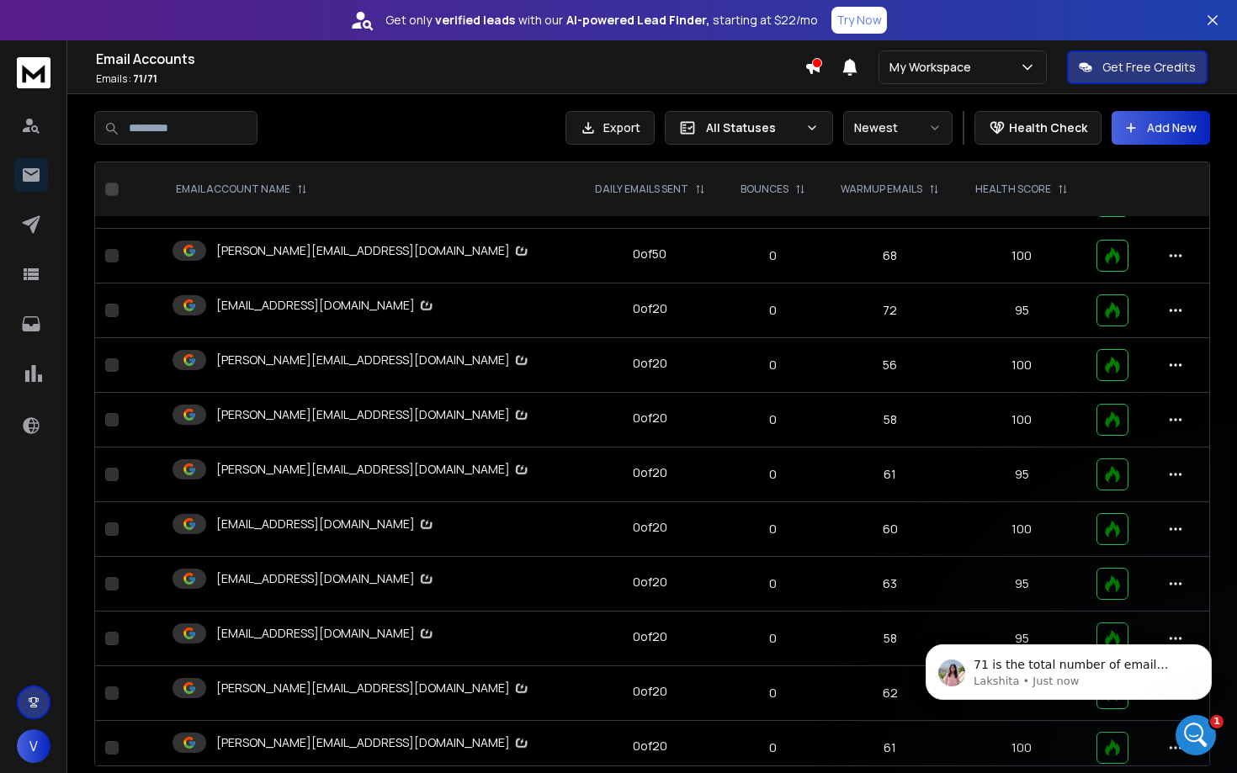
scroll to position [3348, 0]
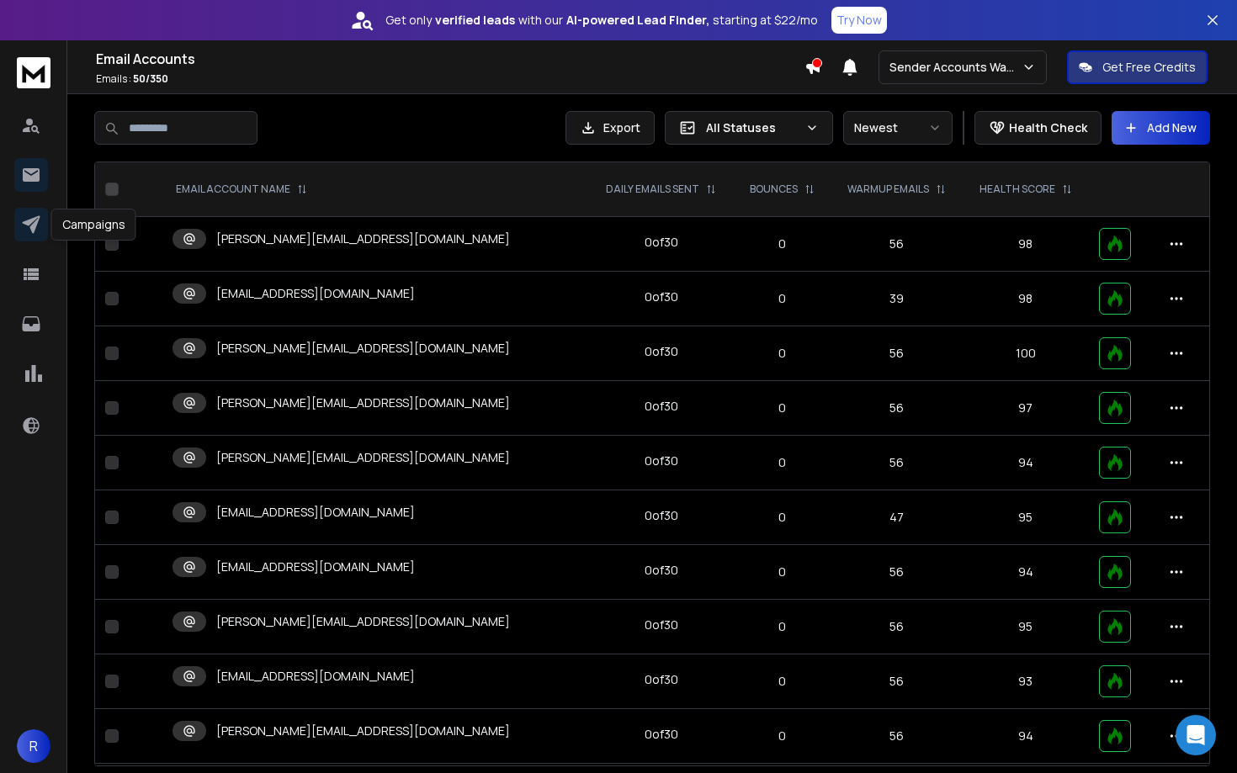
click at [31, 229] on icon at bounding box center [31, 224] width 18 height 18
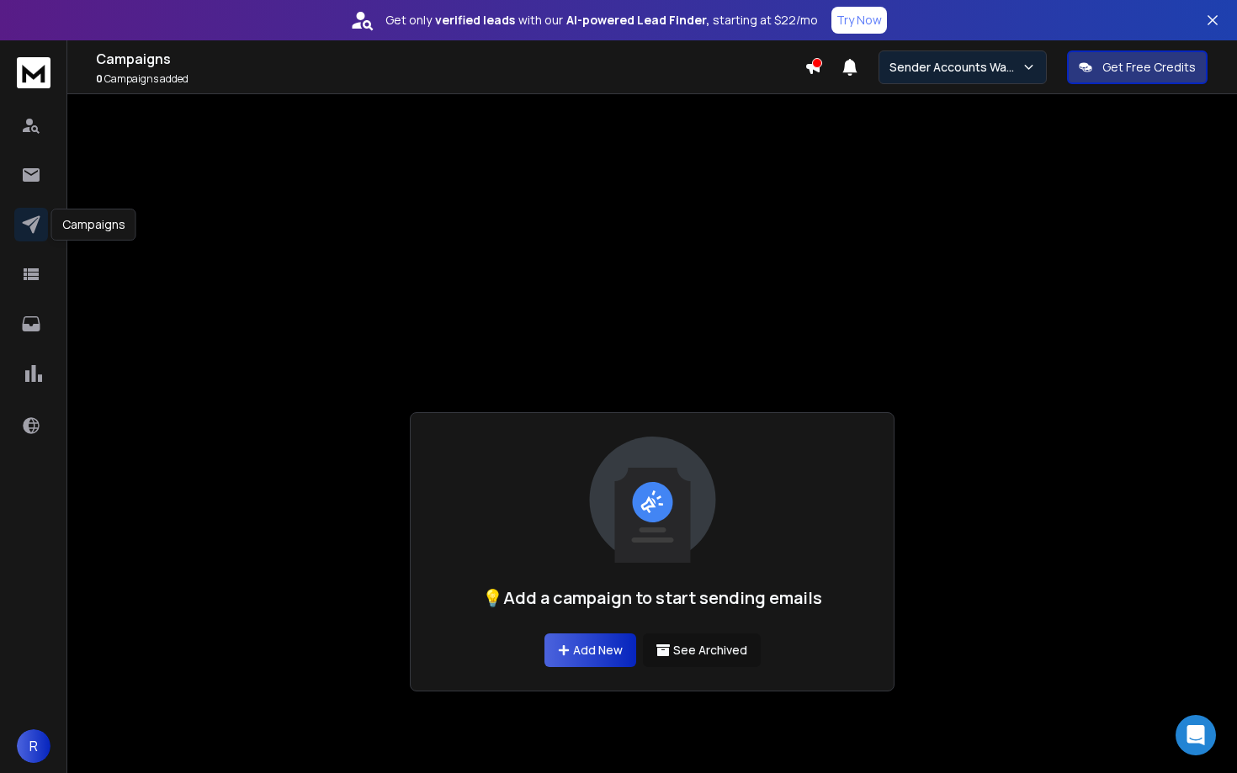
click at [1008, 72] on p "Sender Accounts Warmup" at bounding box center [956, 67] width 132 height 17
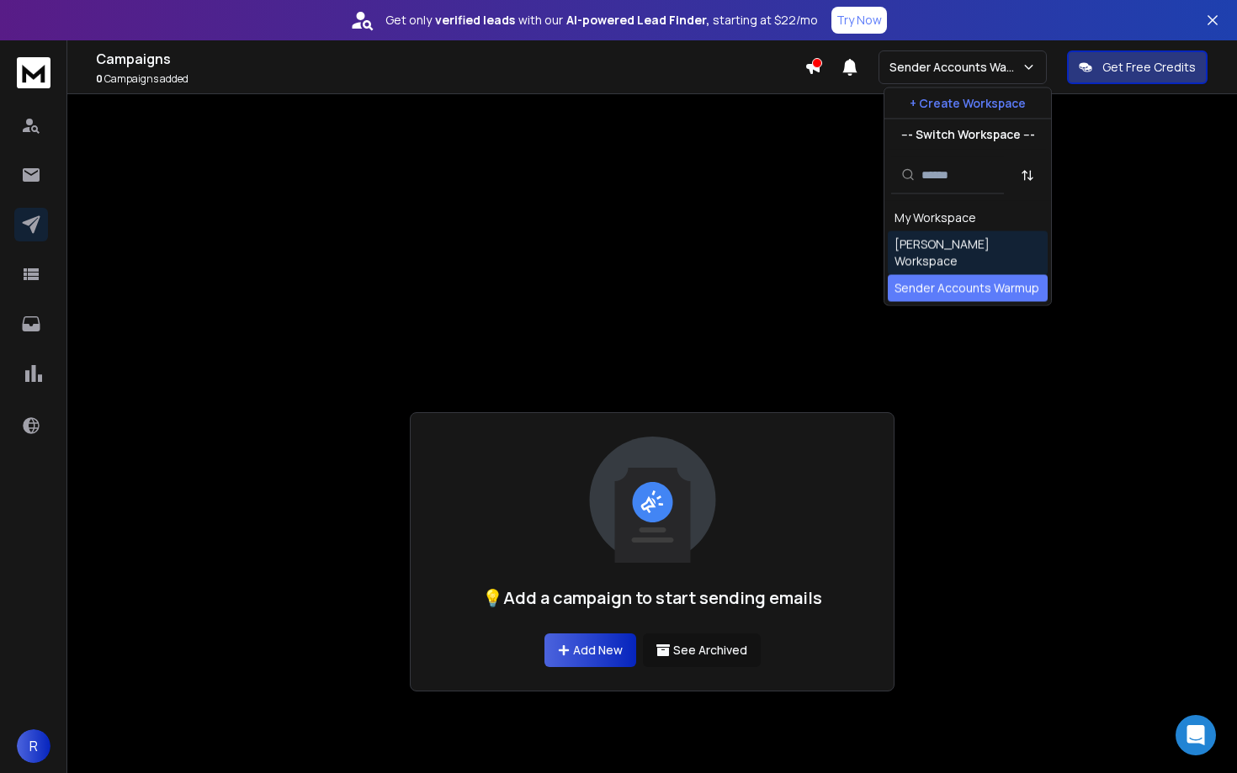
click at [919, 239] on div "Henry's Workspace" at bounding box center [968, 253] width 146 height 34
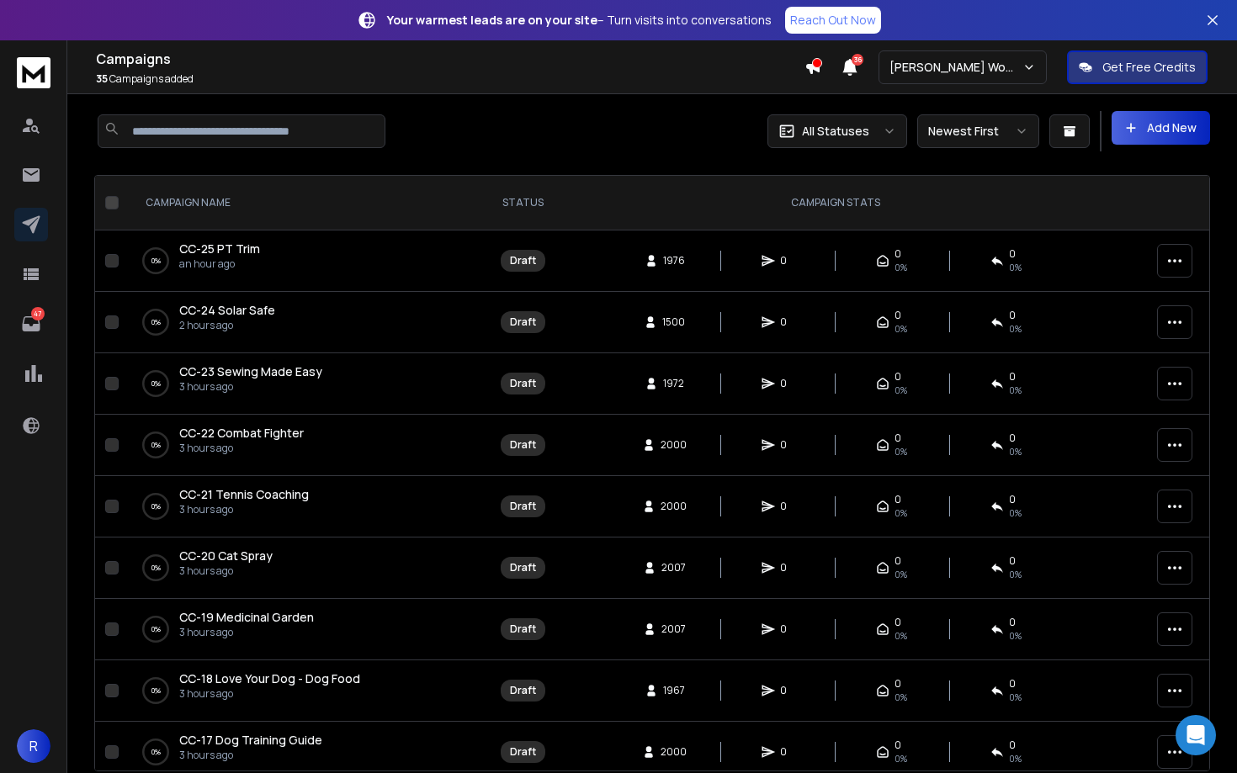
click at [255, 129] on input at bounding box center [242, 131] width 288 height 34
type input "*"
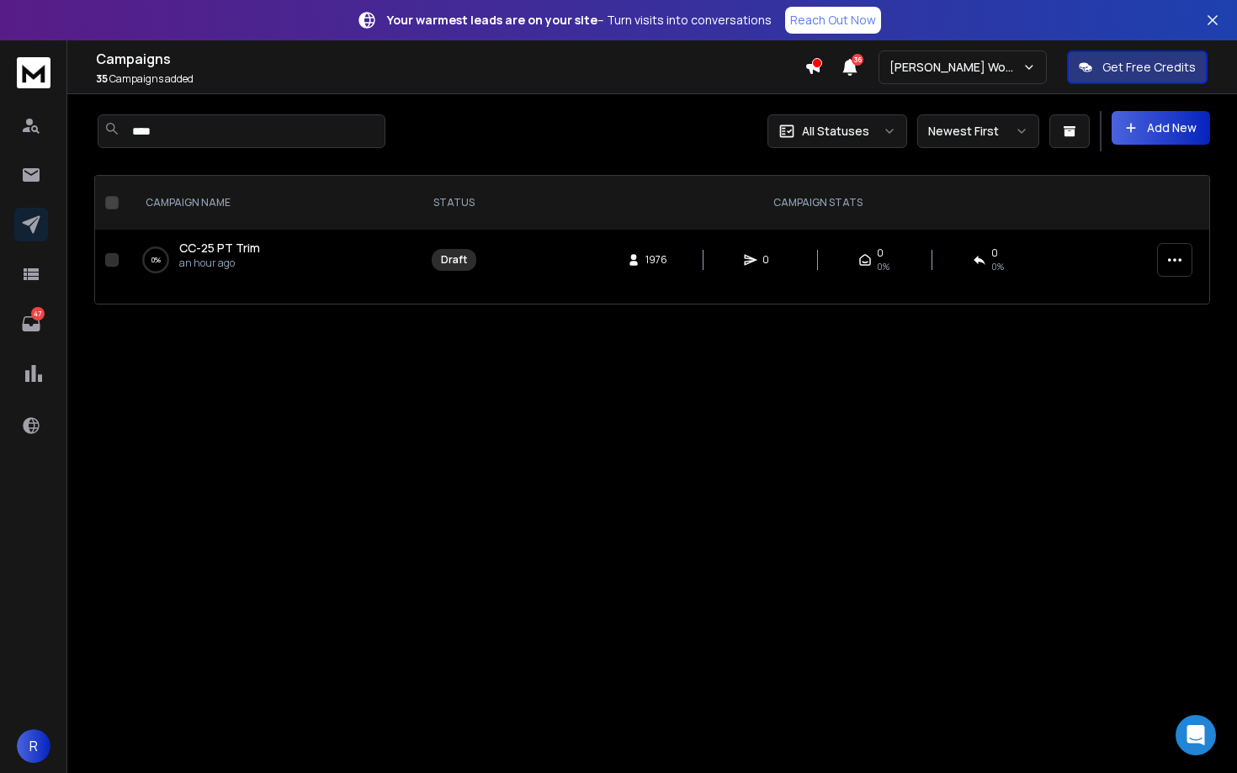
type input "****"
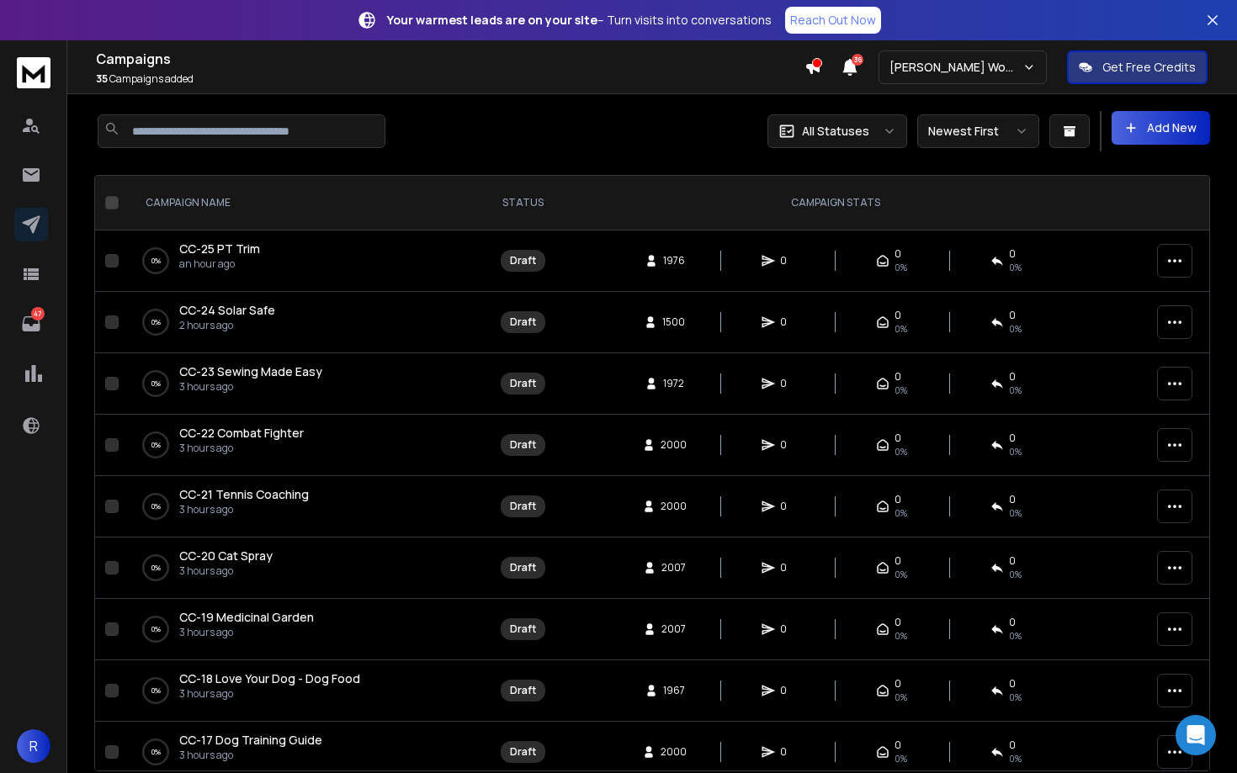
click at [318, 143] on input at bounding box center [242, 131] width 288 height 34
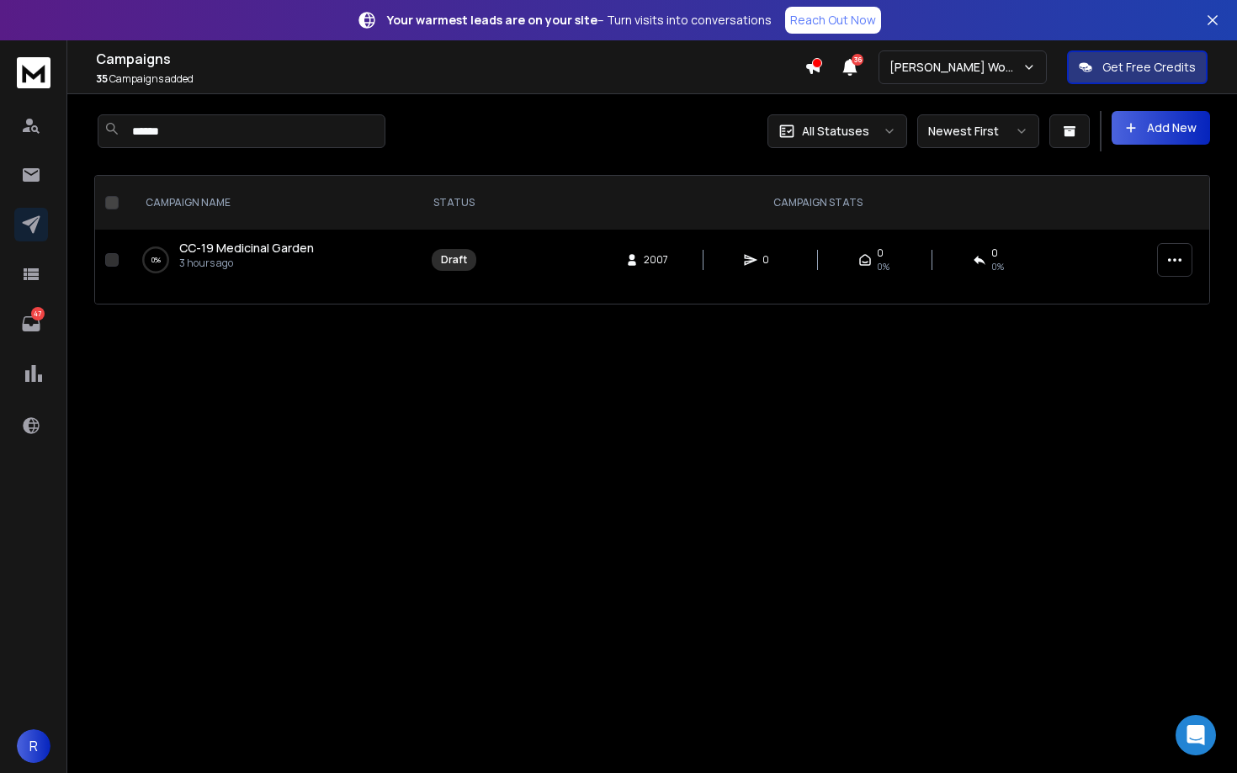
type input "******"
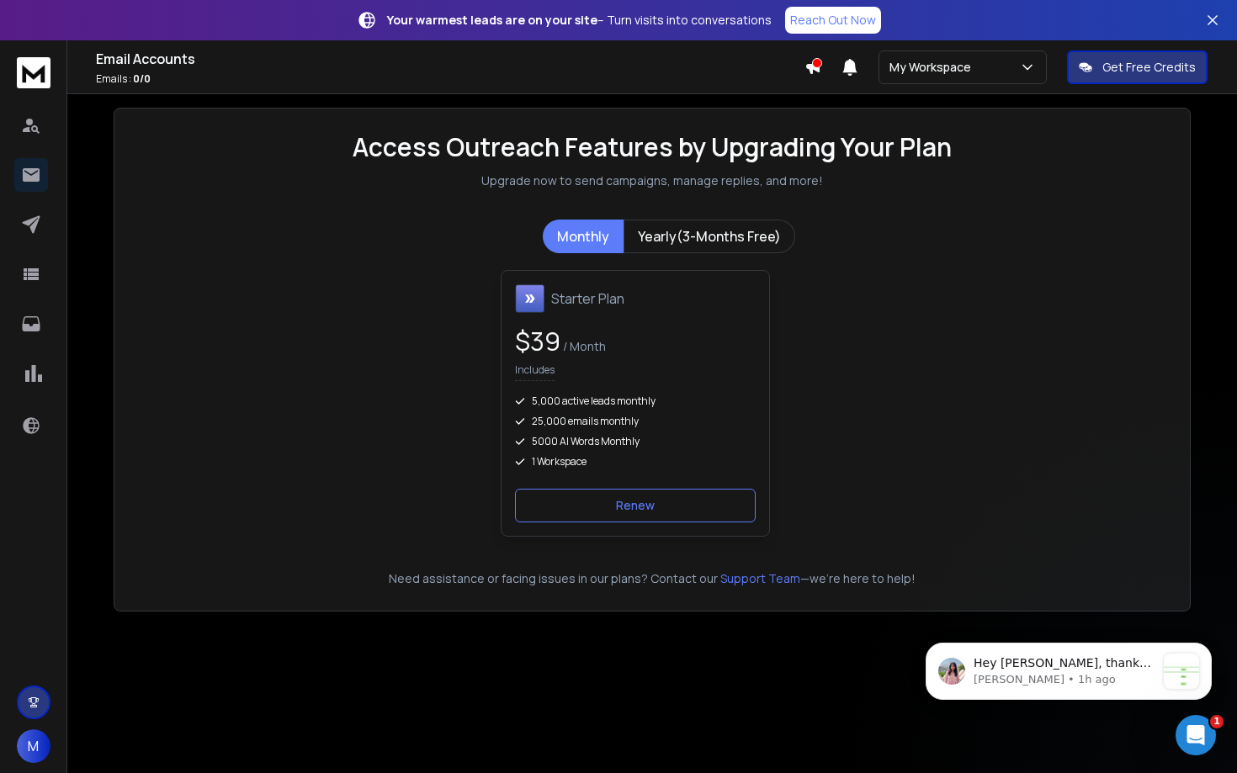
click at [202, 444] on div "Starter Plan $ 39 / Month Includes 5,000 active leads monthly 25,000 emails mon…" at bounding box center [652, 412] width 1028 height 284
click at [46, 747] on span "M" at bounding box center [34, 747] width 34 height 34
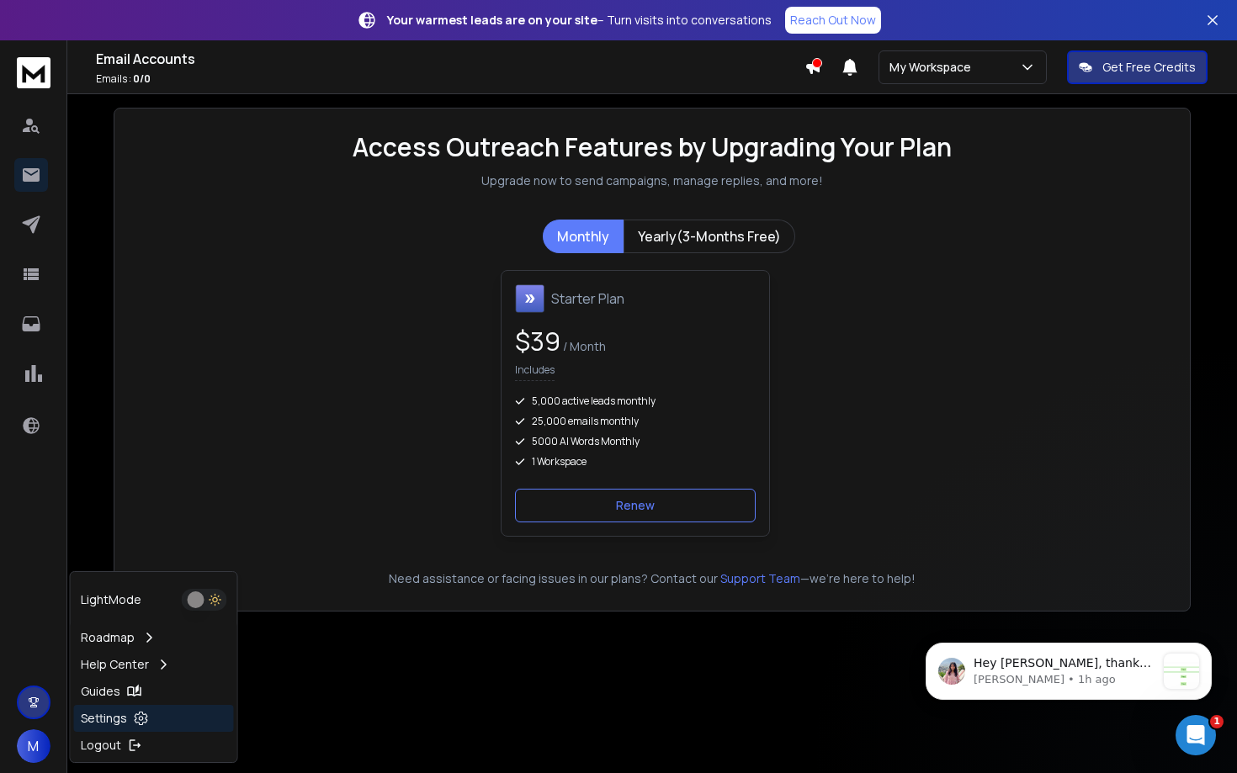
click at [131, 714] on div "Settings" at bounding box center [154, 718] width 160 height 27
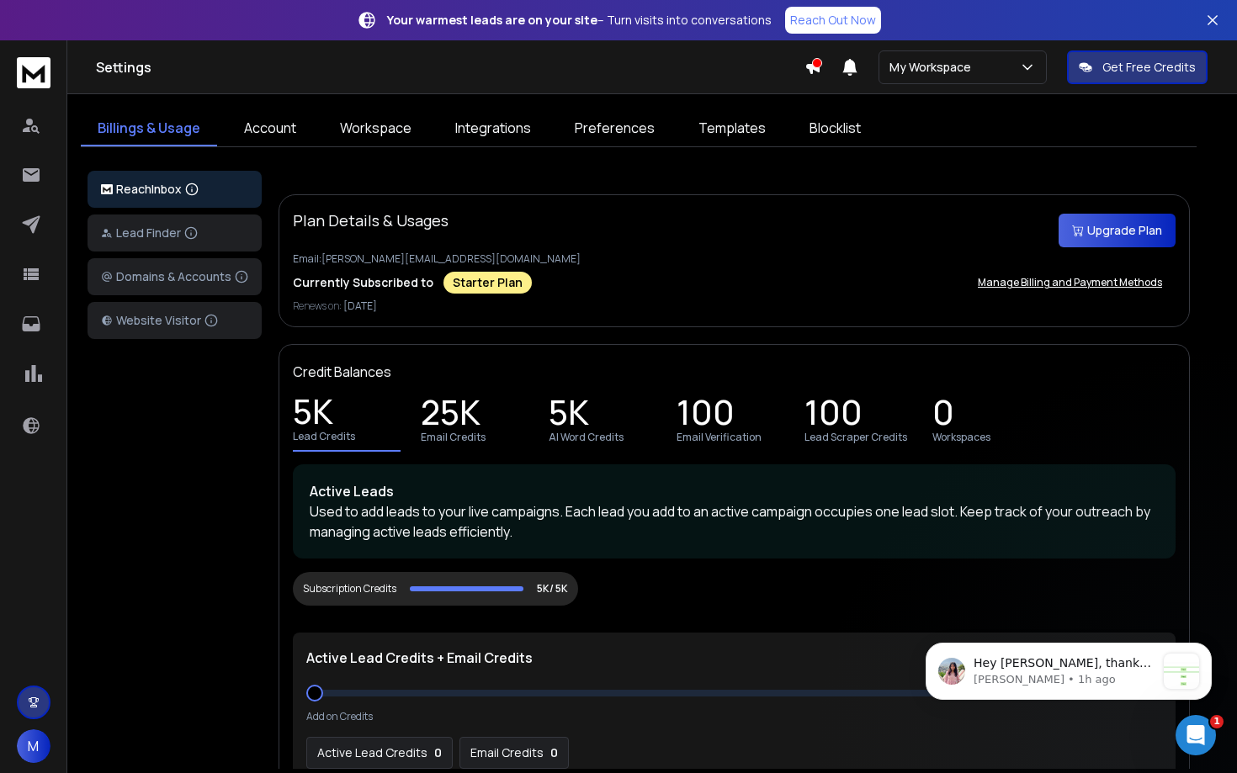
click at [1068, 280] on p "Manage Billing and Payment Methods" at bounding box center [1070, 282] width 184 height 13
click at [29, 170] on icon at bounding box center [31, 174] width 17 height 13
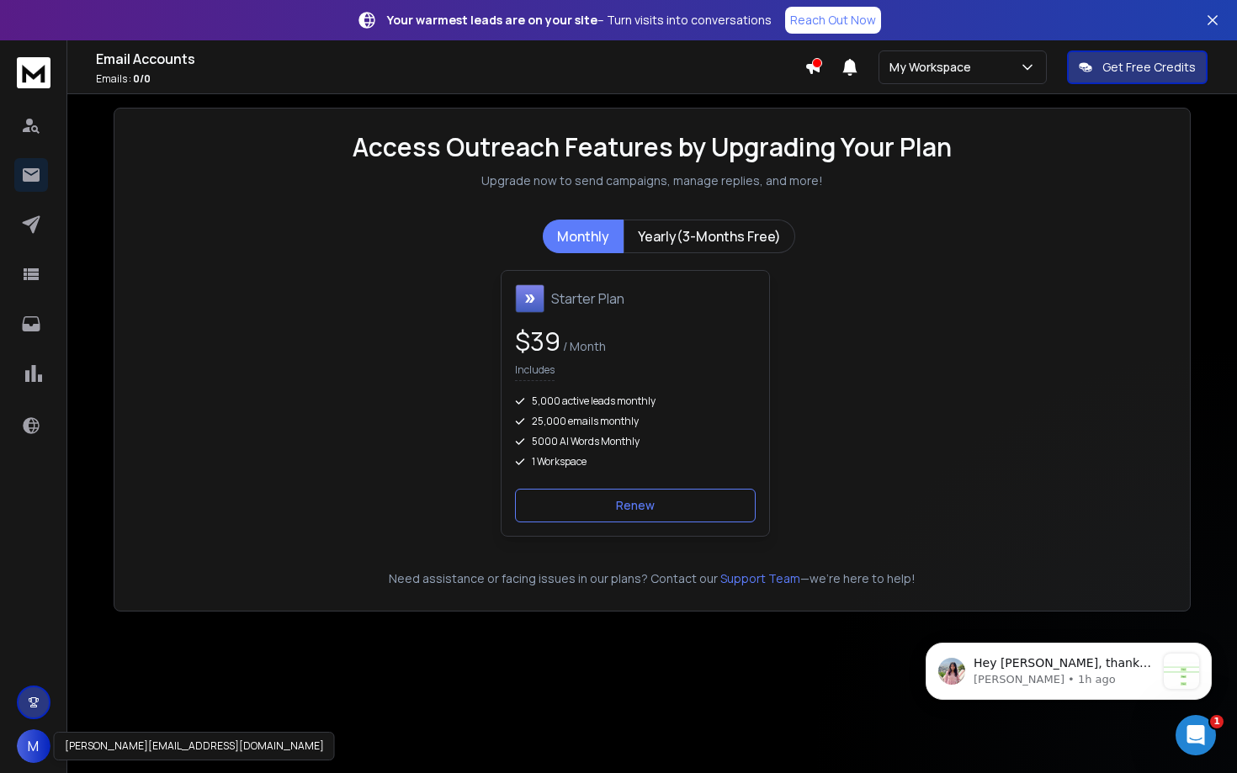
click at [45, 749] on span "M" at bounding box center [34, 747] width 34 height 34
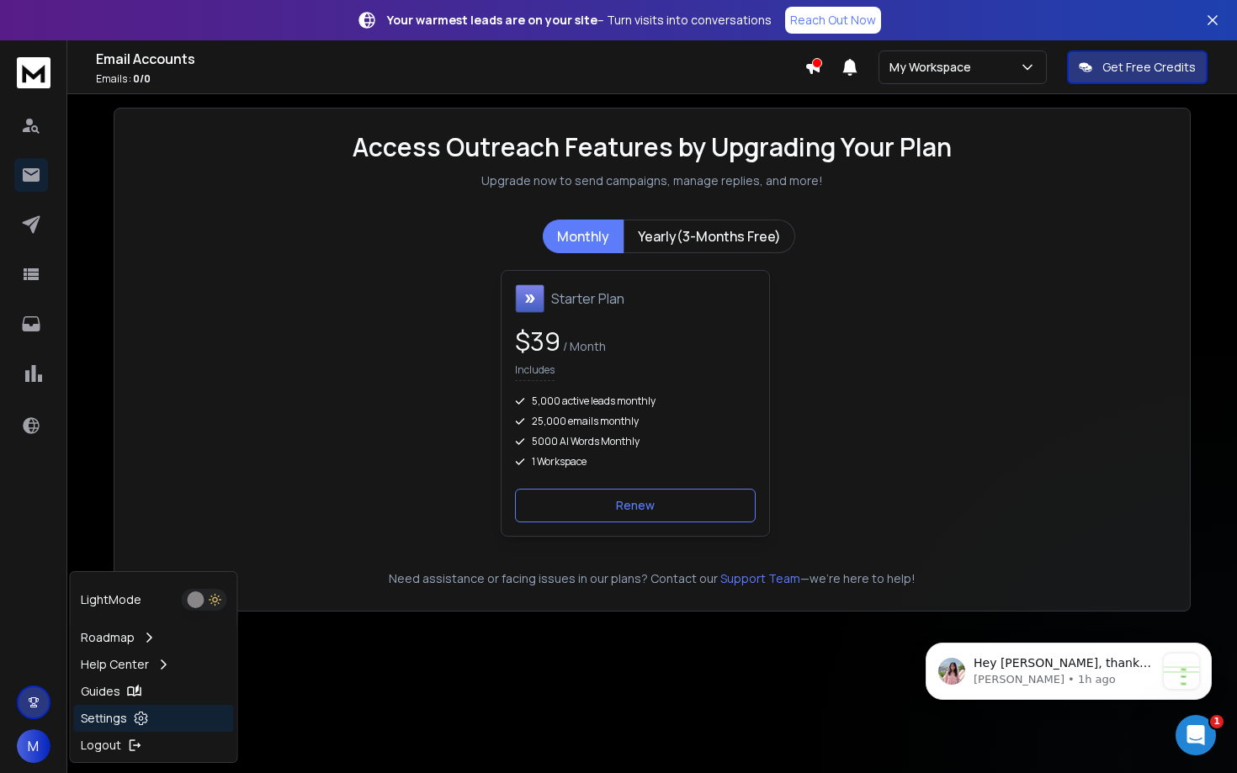
click at [124, 716] on p "Settings" at bounding box center [104, 718] width 46 height 17
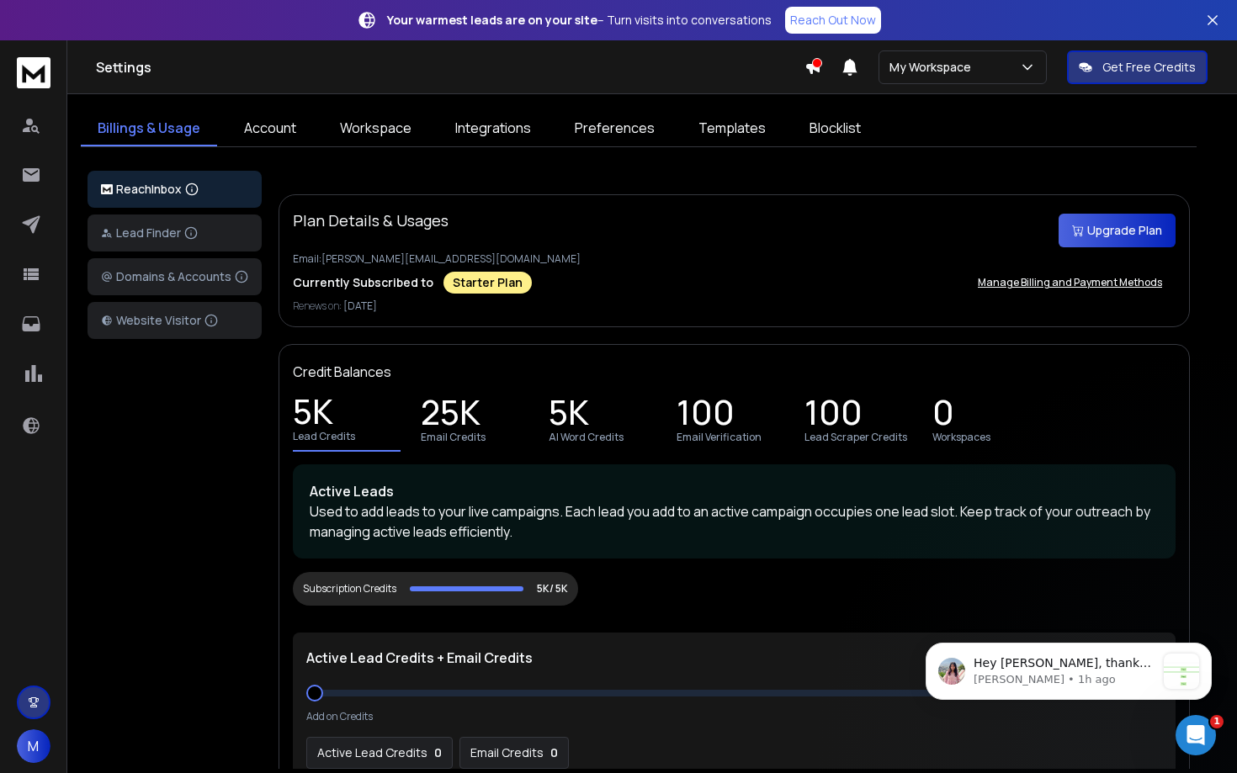
click at [1062, 276] on p "Manage Billing and Payment Methods" at bounding box center [1070, 282] width 184 height 13
click at [29, 228] on icon at bounding box center [31, 225] width 20 height 20
